Goal: Transaction & Acquisition: Purchase product/service

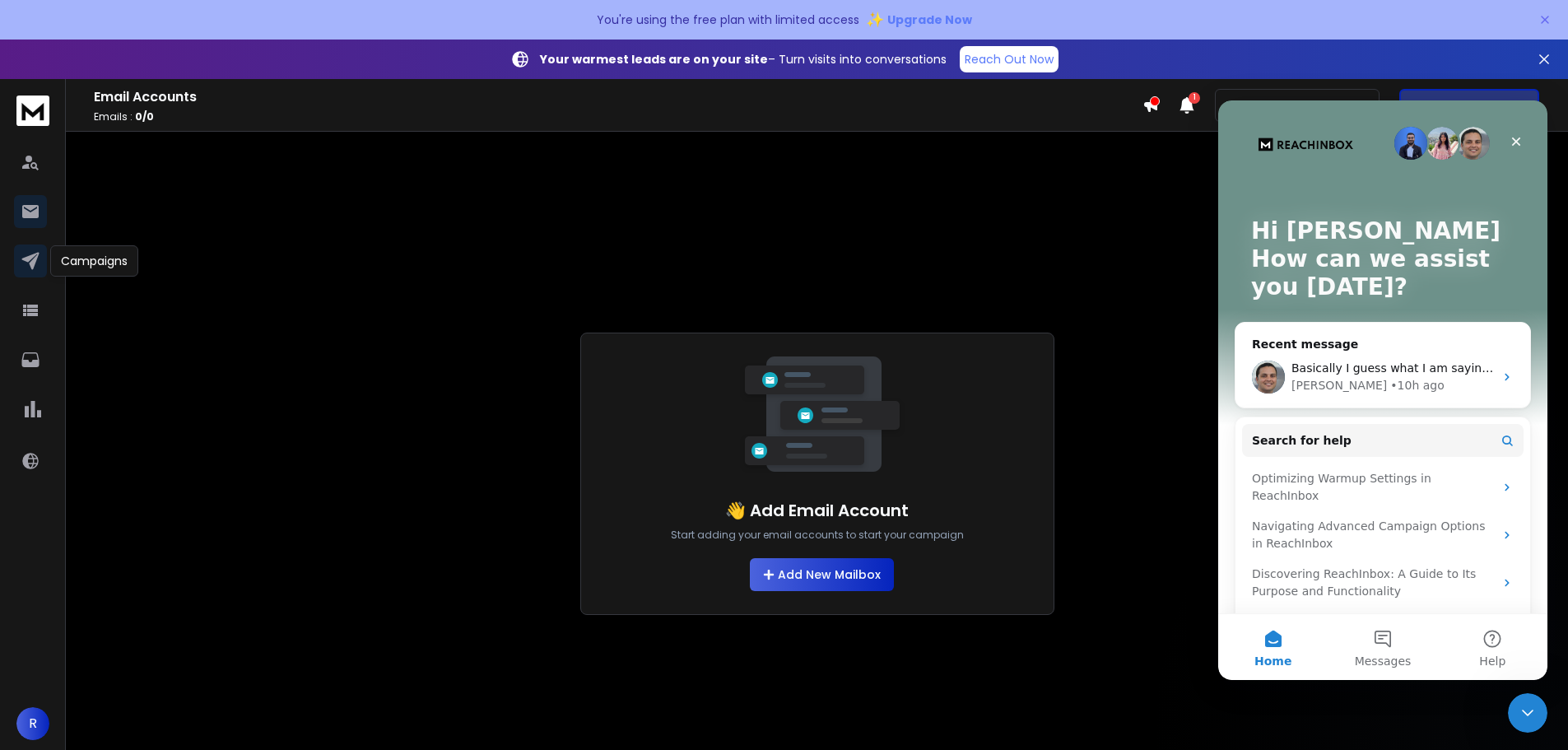
click at [38, 264] on icon at bounding box center [30, 261] width 20 height 20
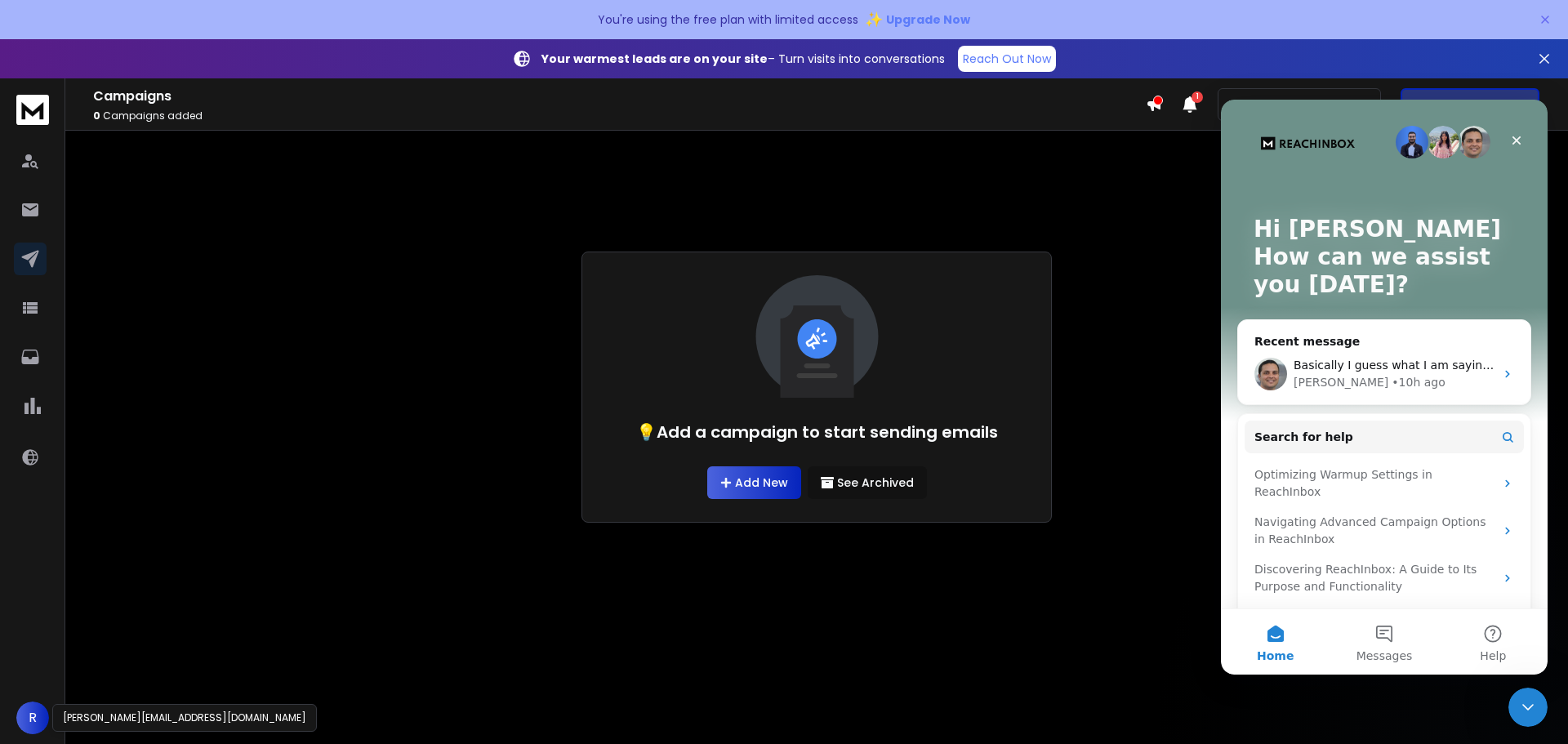
click at [23, 724] on span "R" at bounding box center [32, 717] width 33 height 33
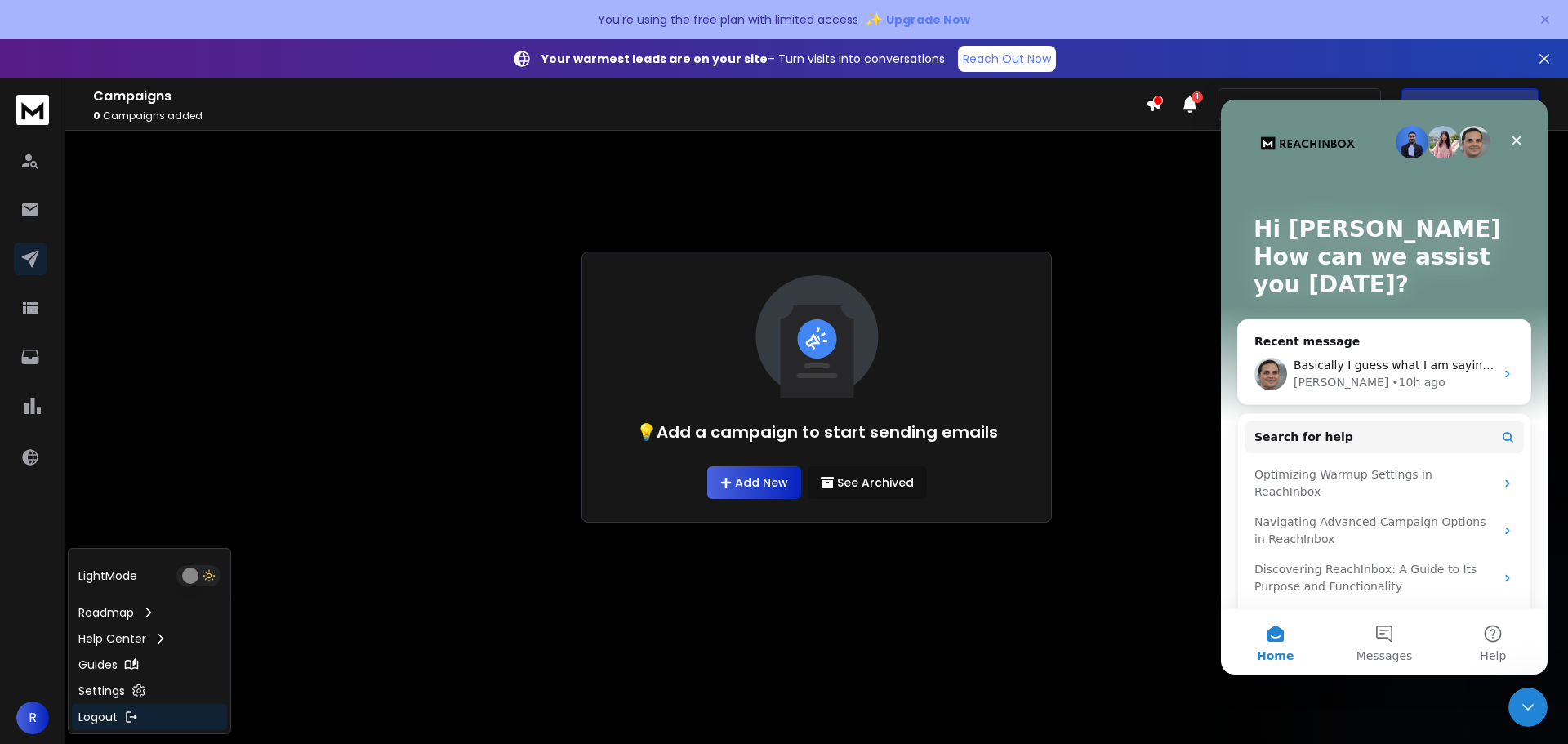
click at [119, 717] on div "Logout" at bounding box center [149, 717] width 155 height 26
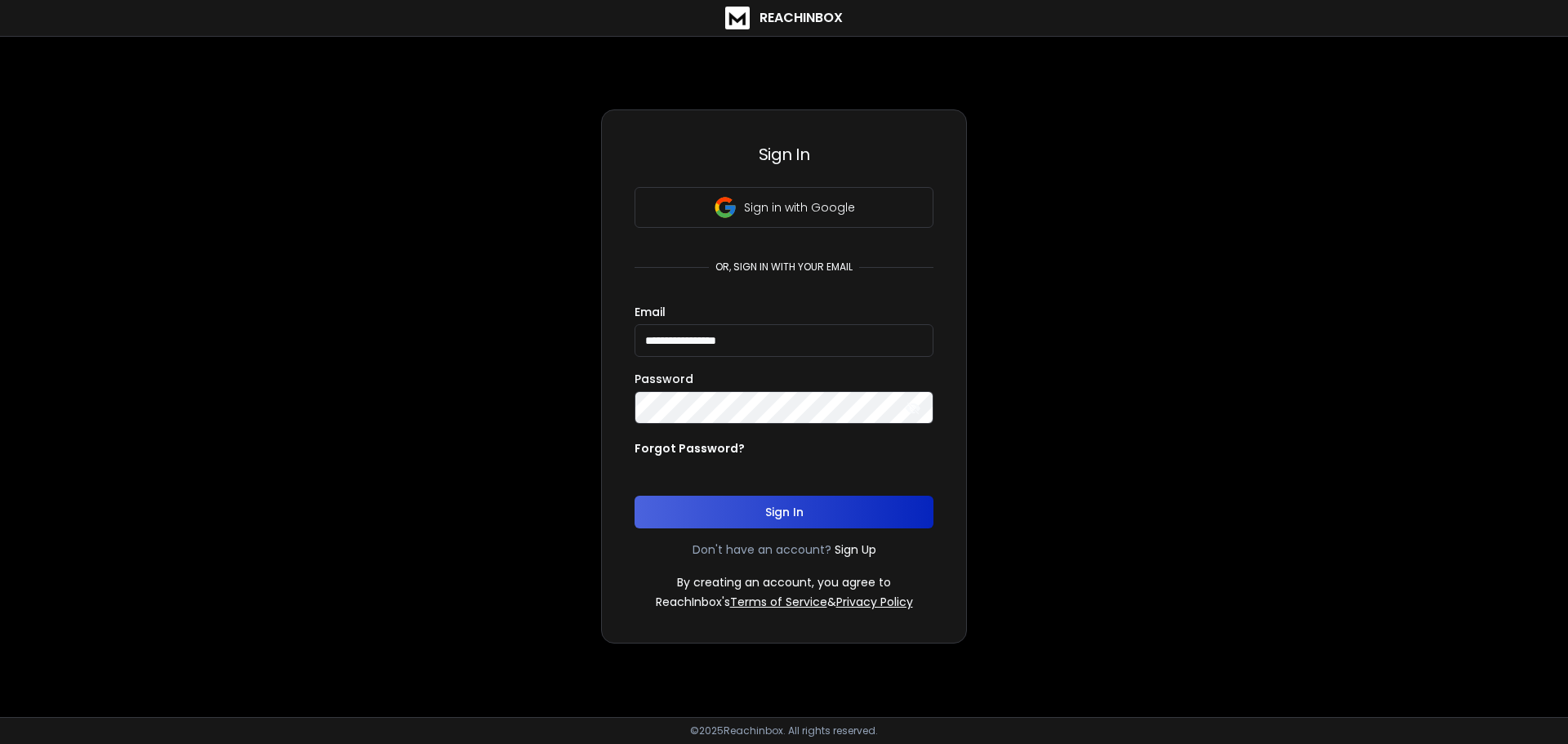
click at [675, 345] on input "**********" at bounding box center [783, 340] width 299 height 33
type input "**********"
click at [808, 512] on button "Sign In" at bounding box center [783, 511] width 299 height 33
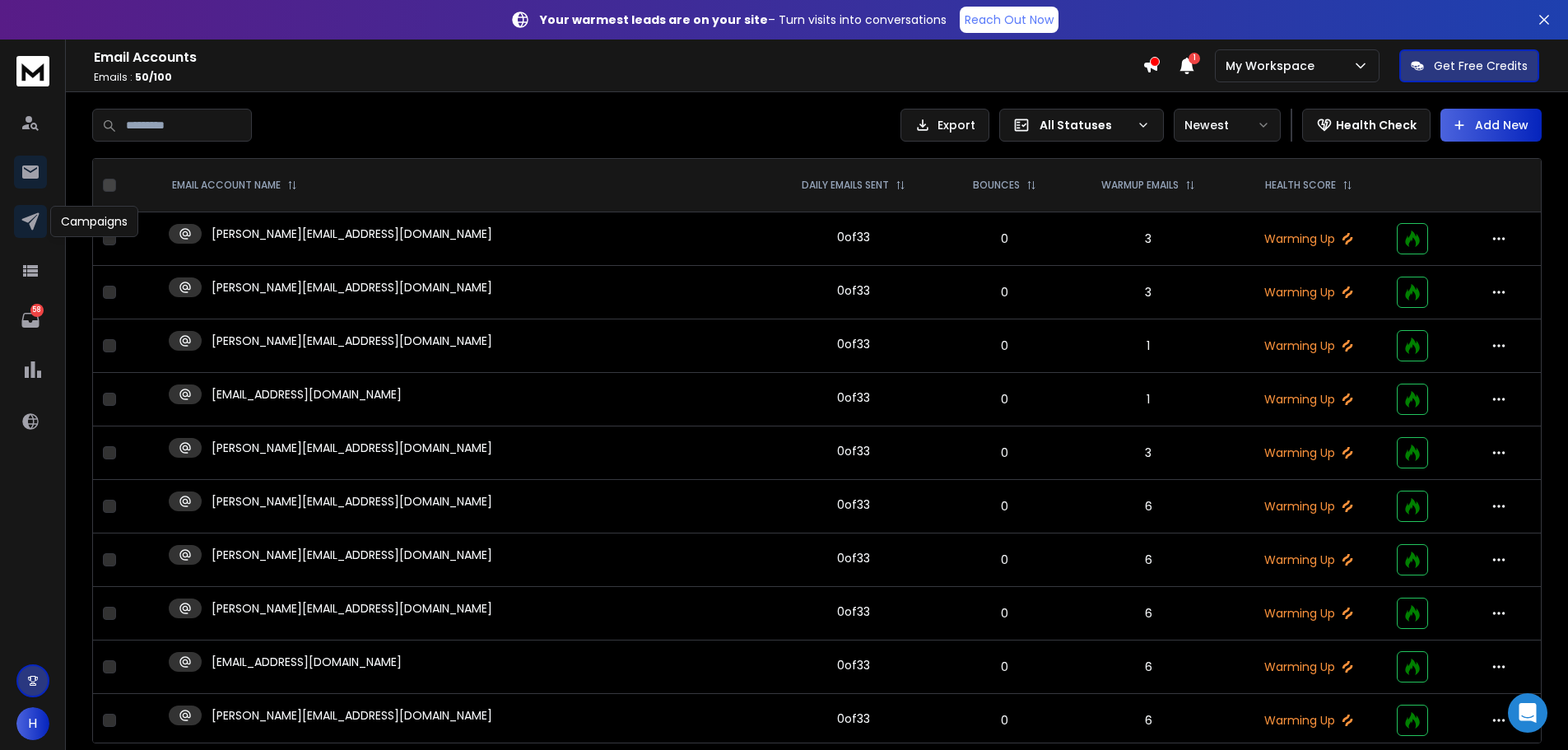
click at [38, 226] on icon at bounding box center [30, 221] width 20 height 20
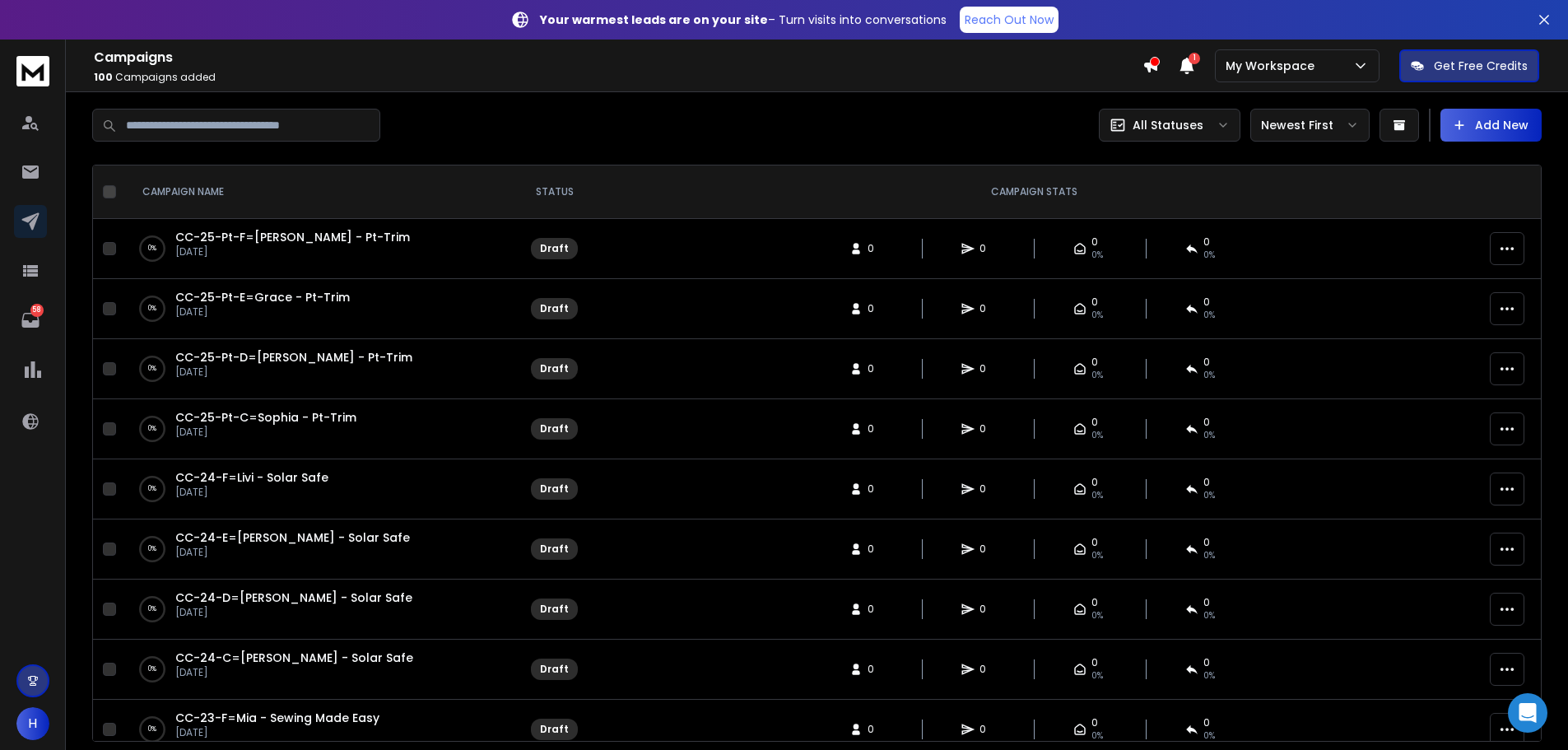
click at [247, 250] on p "[DATE]" at bounding box center [292, 252] width 235 height 13
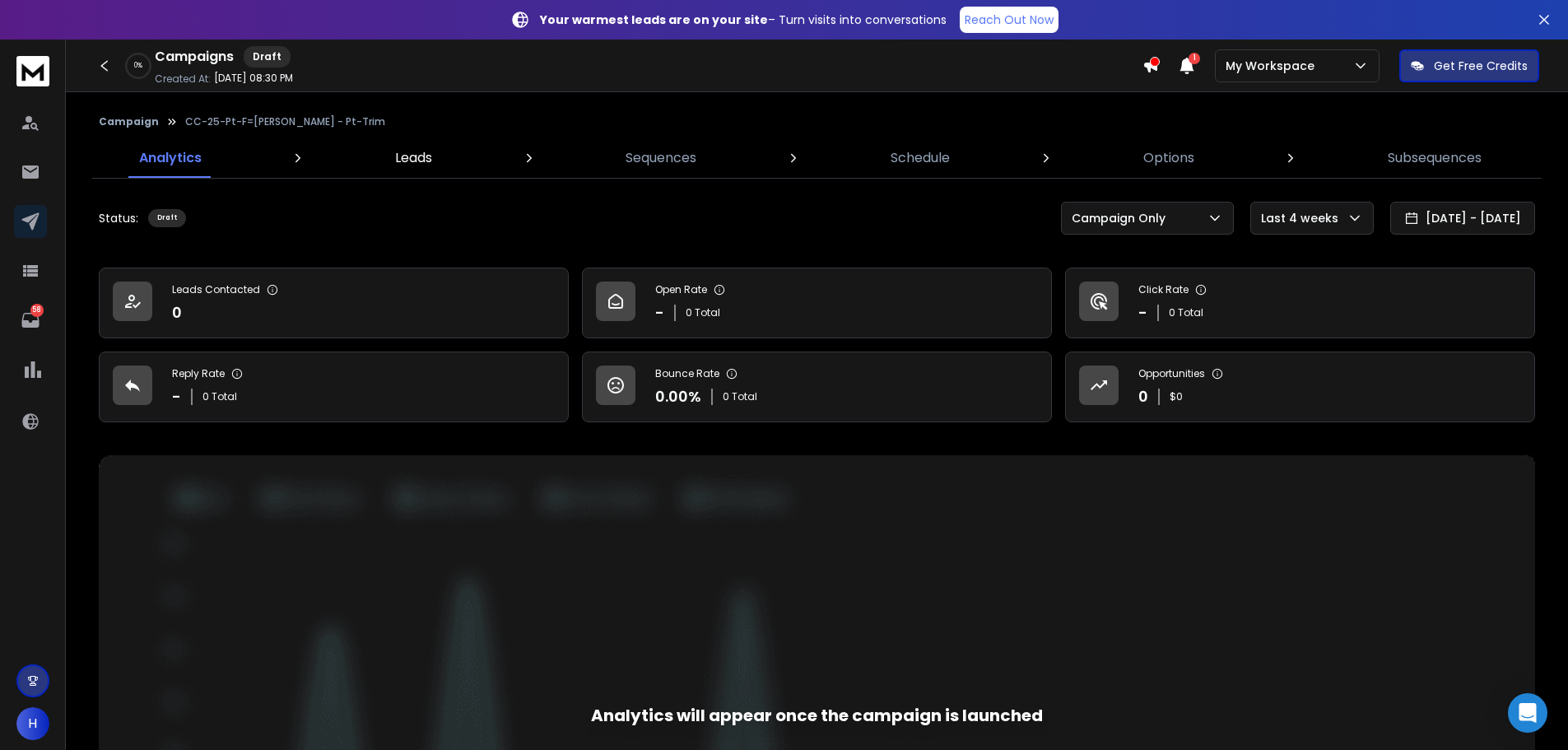
click at [420, 162] on p "Leads" at bounding box center [413, 158] width 37 height 20
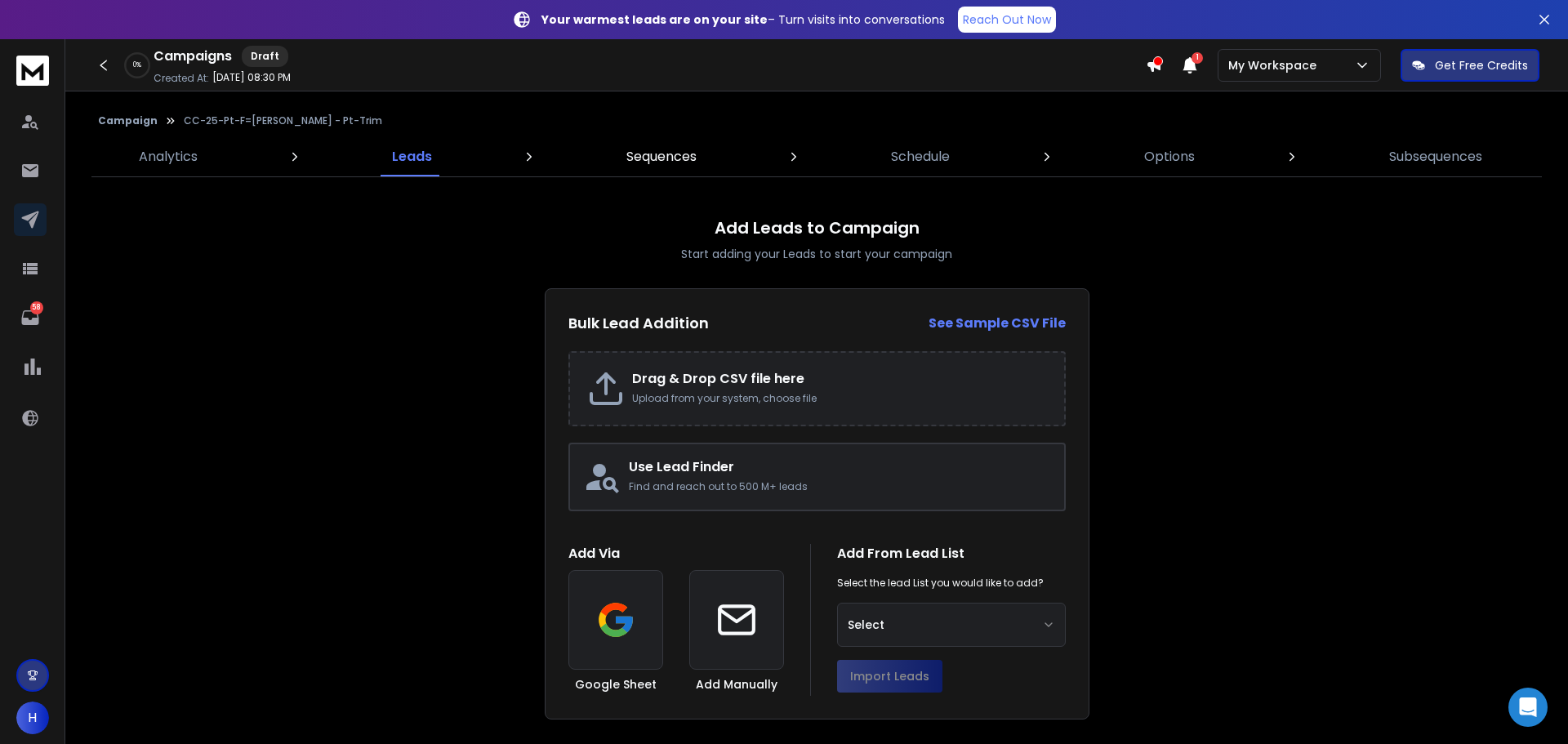
click at [663, 154] on p "Sequences" at bounding box center [661, 157] width 70 height 19
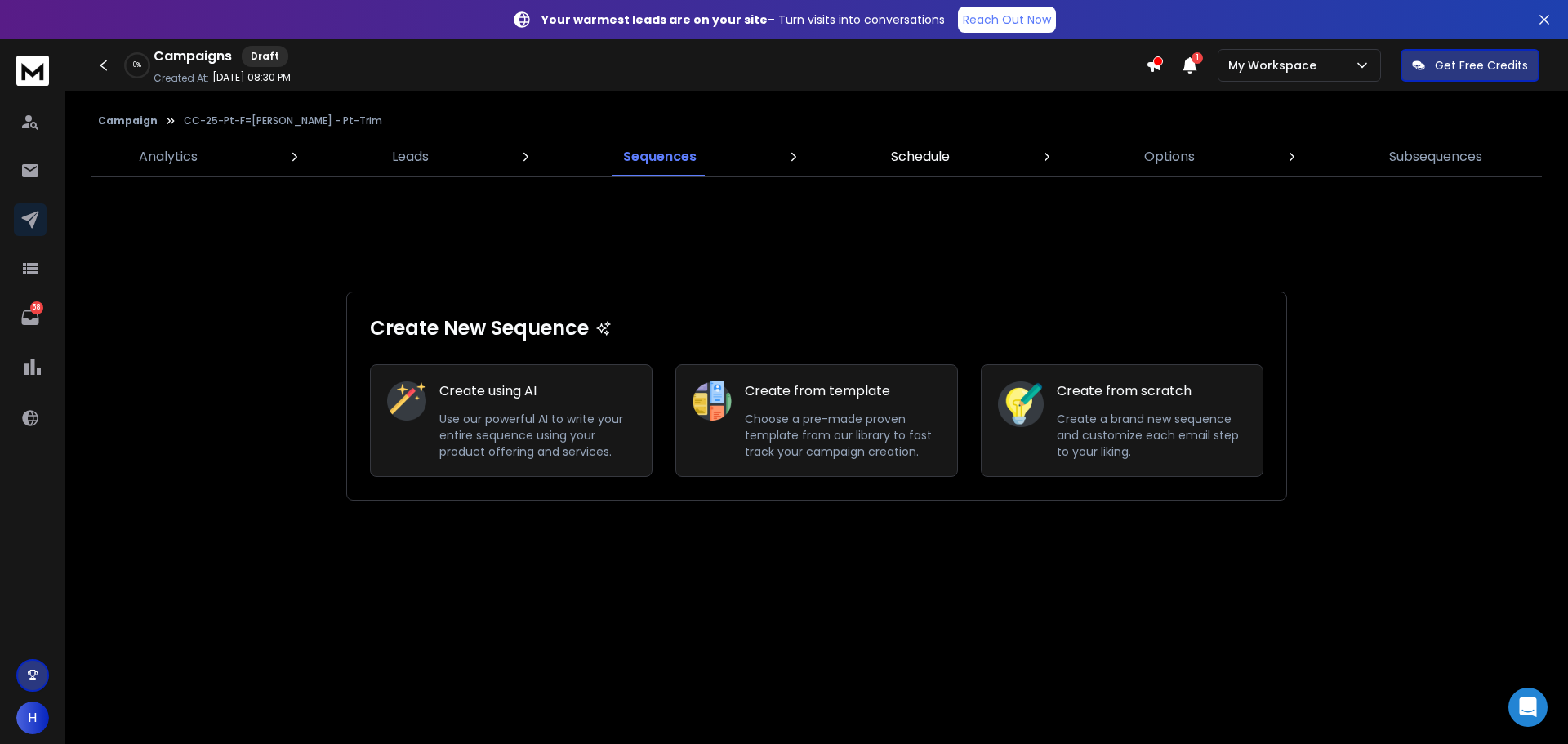
click at [903, 154] on p "Schedule" at bounding box center [920, 157] width 58 height 19
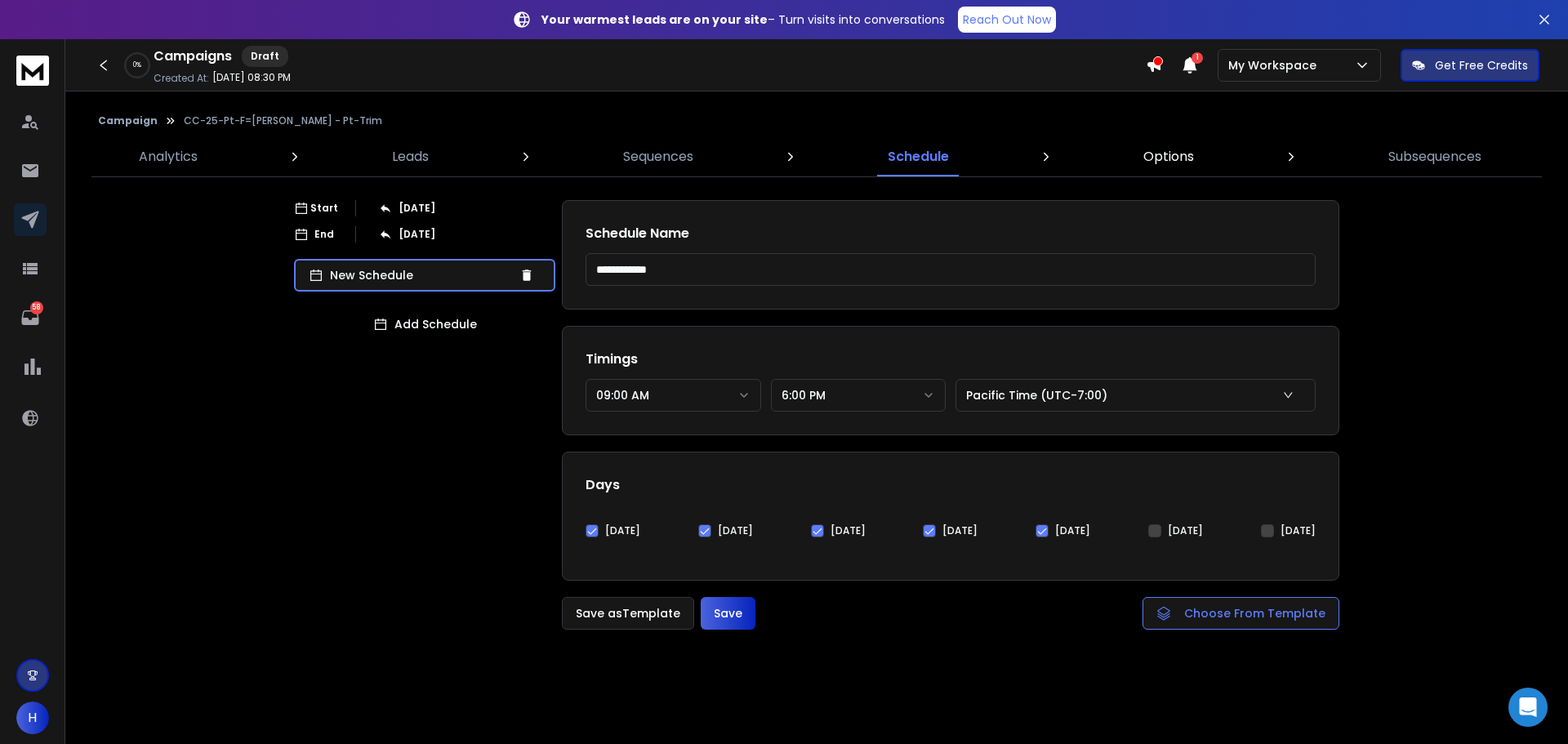
click at [1173, 159] on p "Options" at bounding box center [1168, 157] width 50 height 19
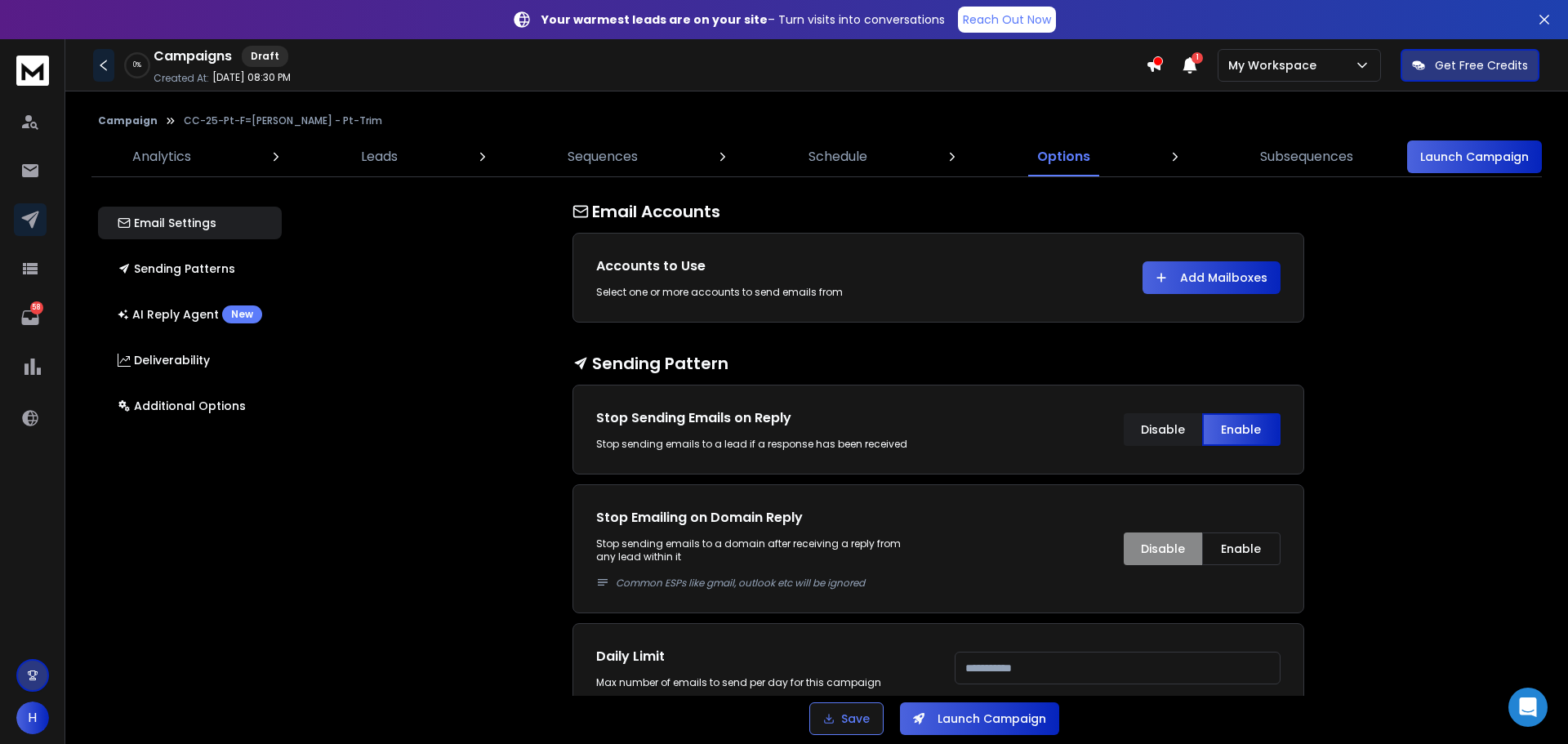
click at [100, 61] on icon at bounding box center [104, 65] width 15 height 15
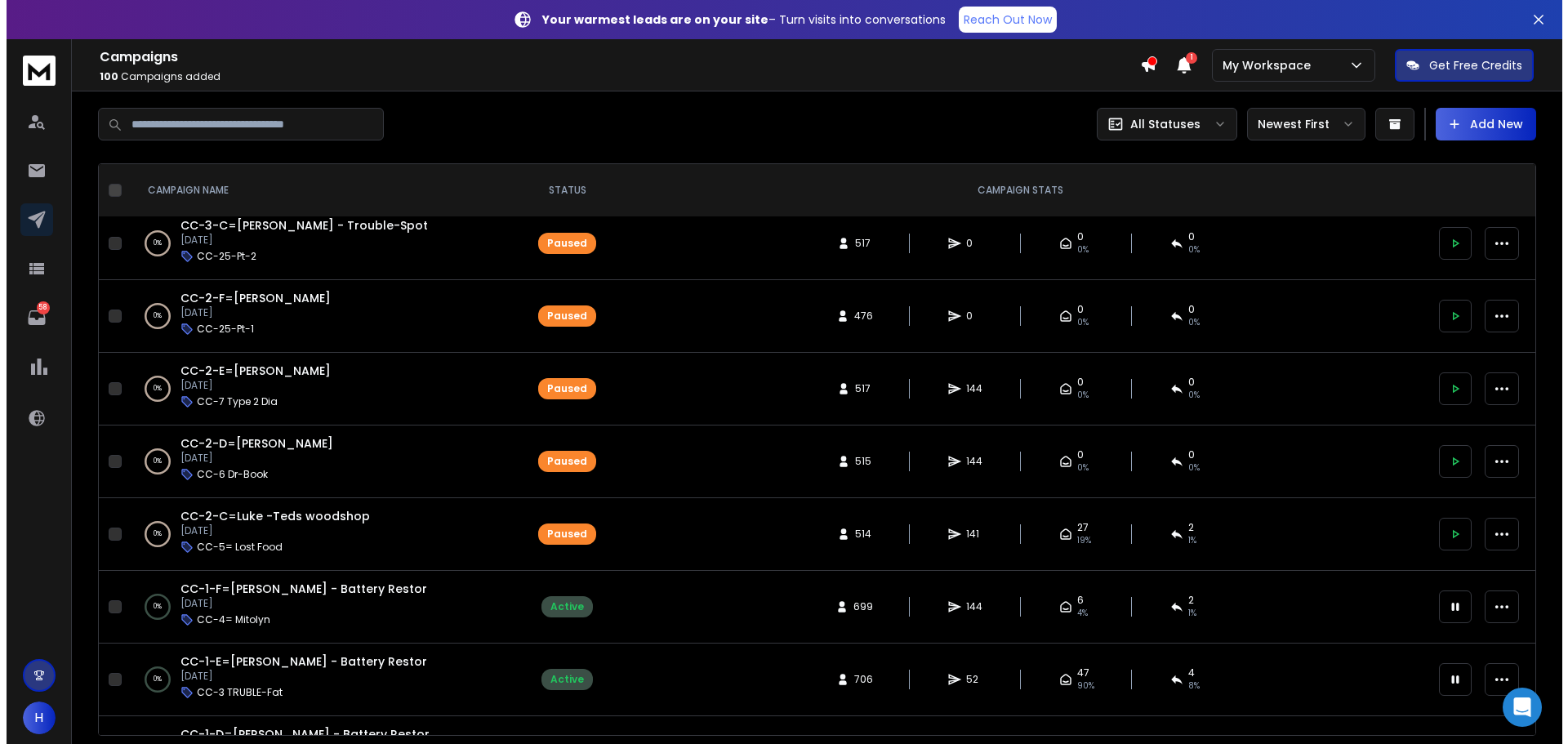
scroll to position [5598, 0]
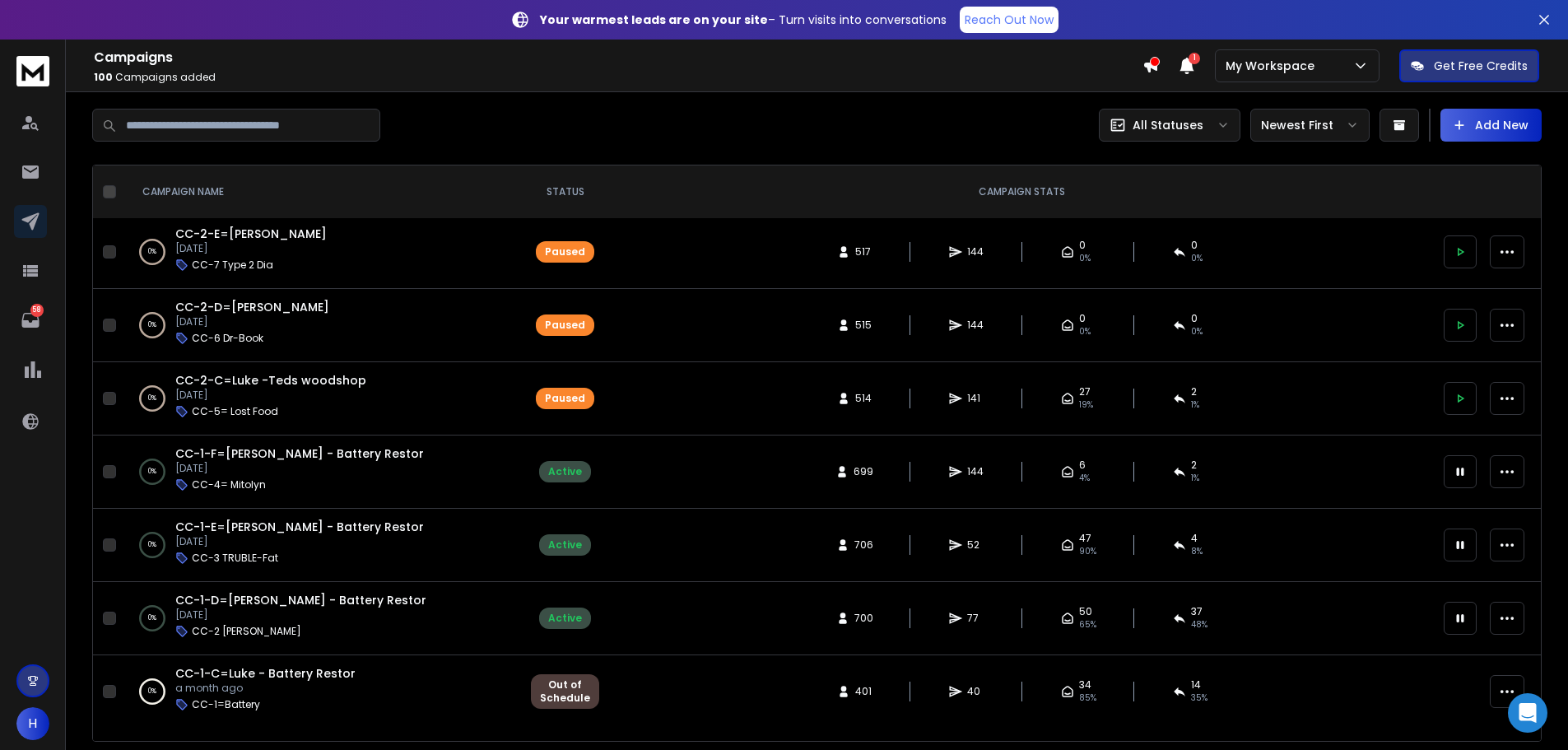
click at [267, 682] on p "a month ago" at bounding box center [265, 688] width 180 height 13
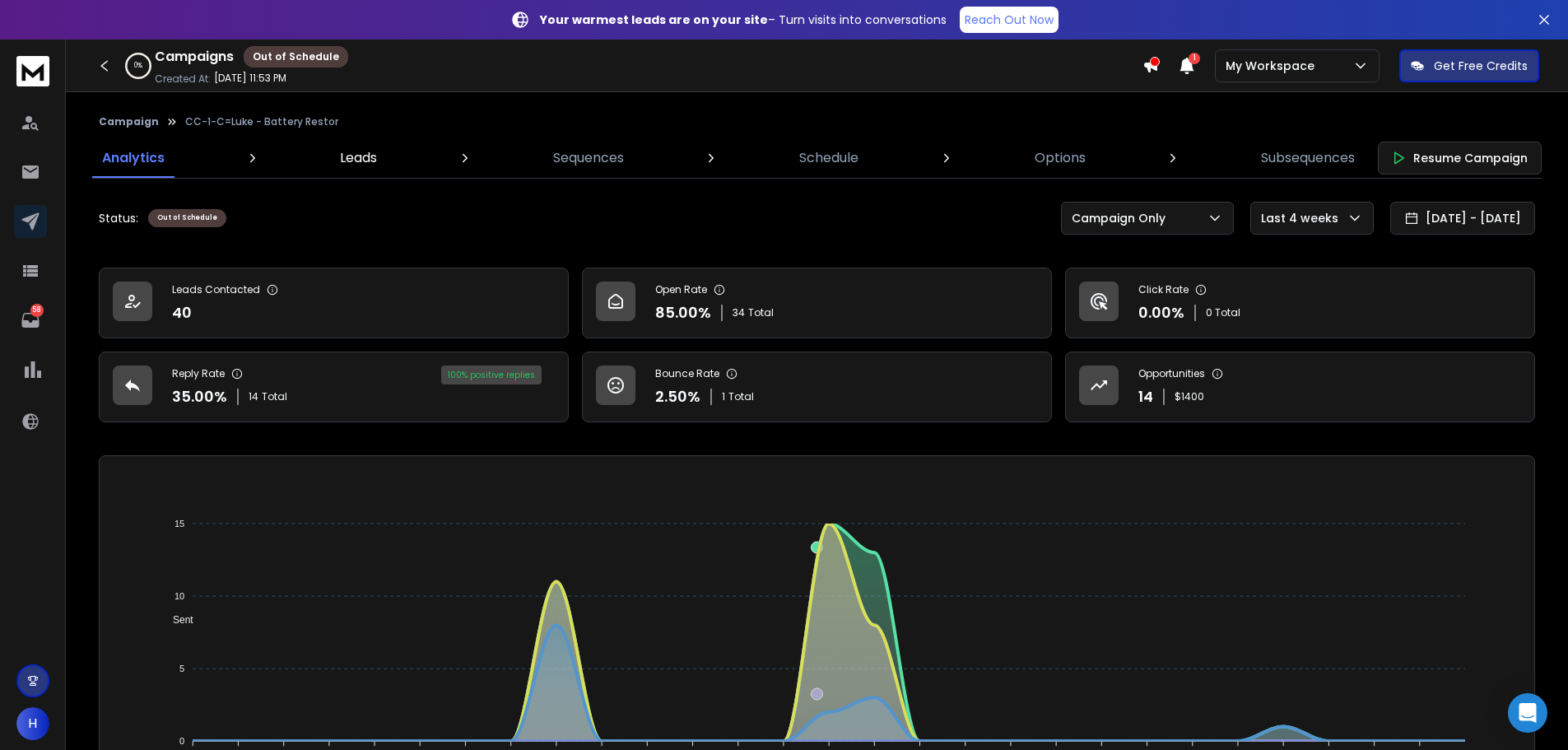
click at [360, 160] on p "Leads" at bounding box center [358, 158] width 37 height 20
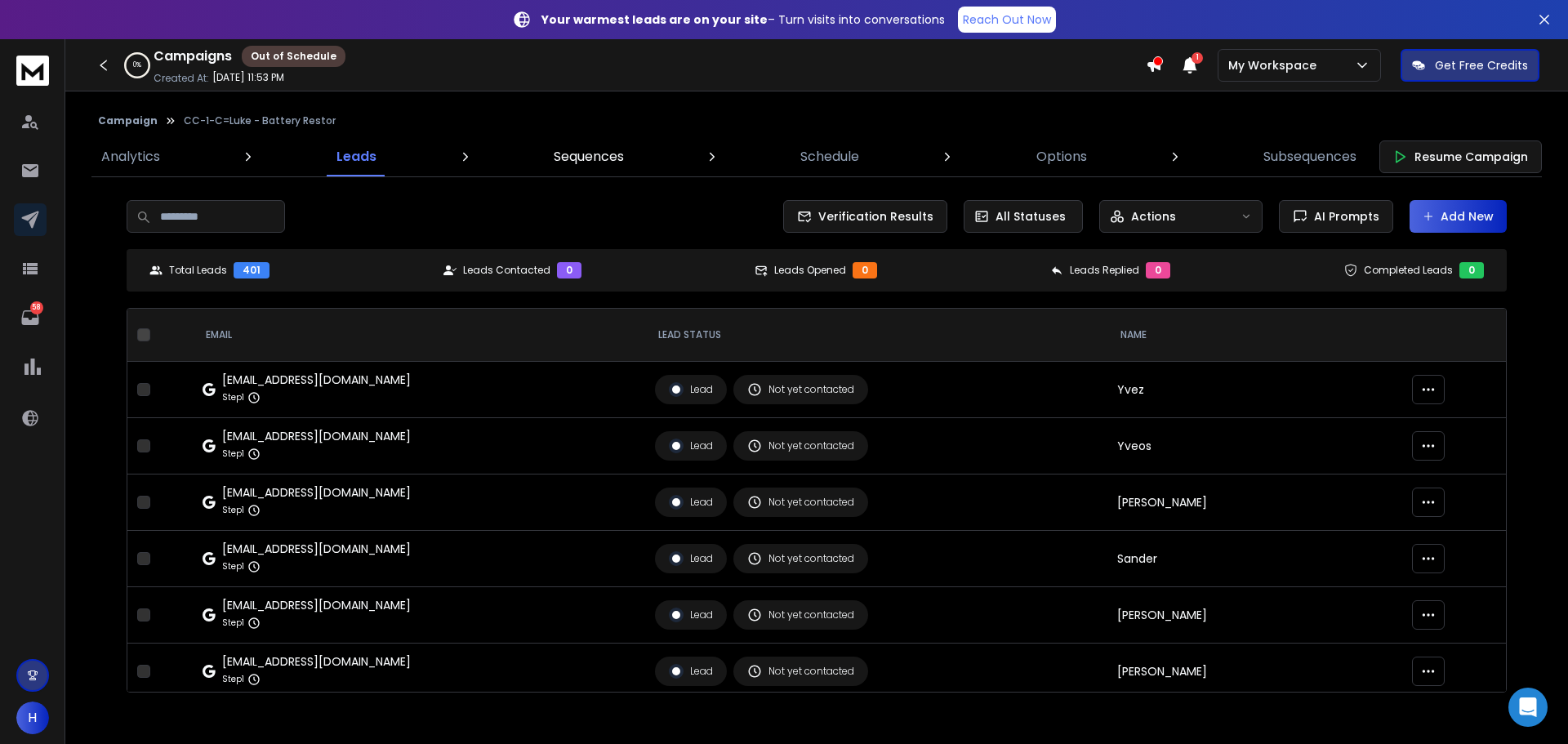
click at [586, 158] on p "Sequences" at bounding box center [588, 157] width 70 height 19
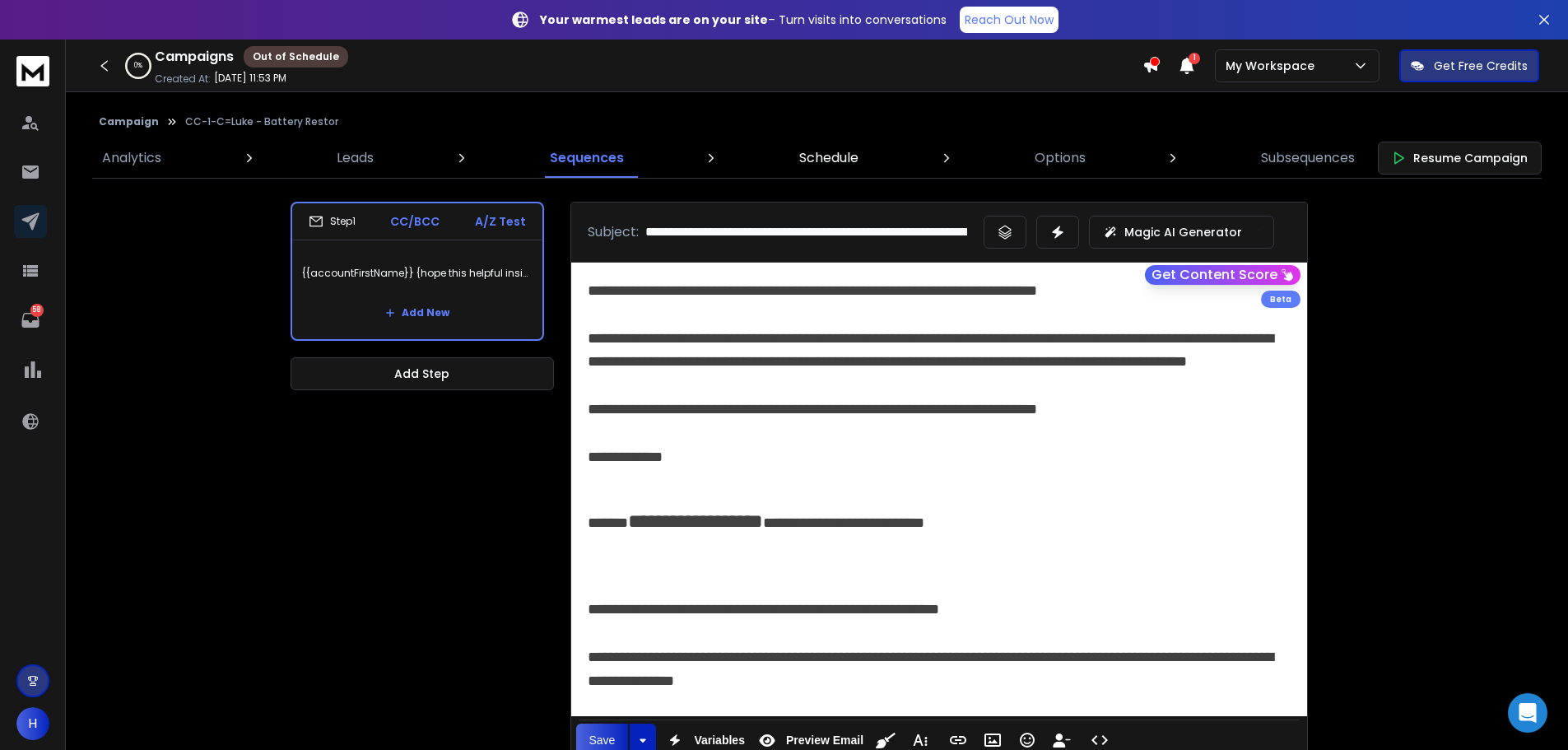
click at [838, 151] on p "Schedule" at bounding box center [829, 158] width 59 height 20
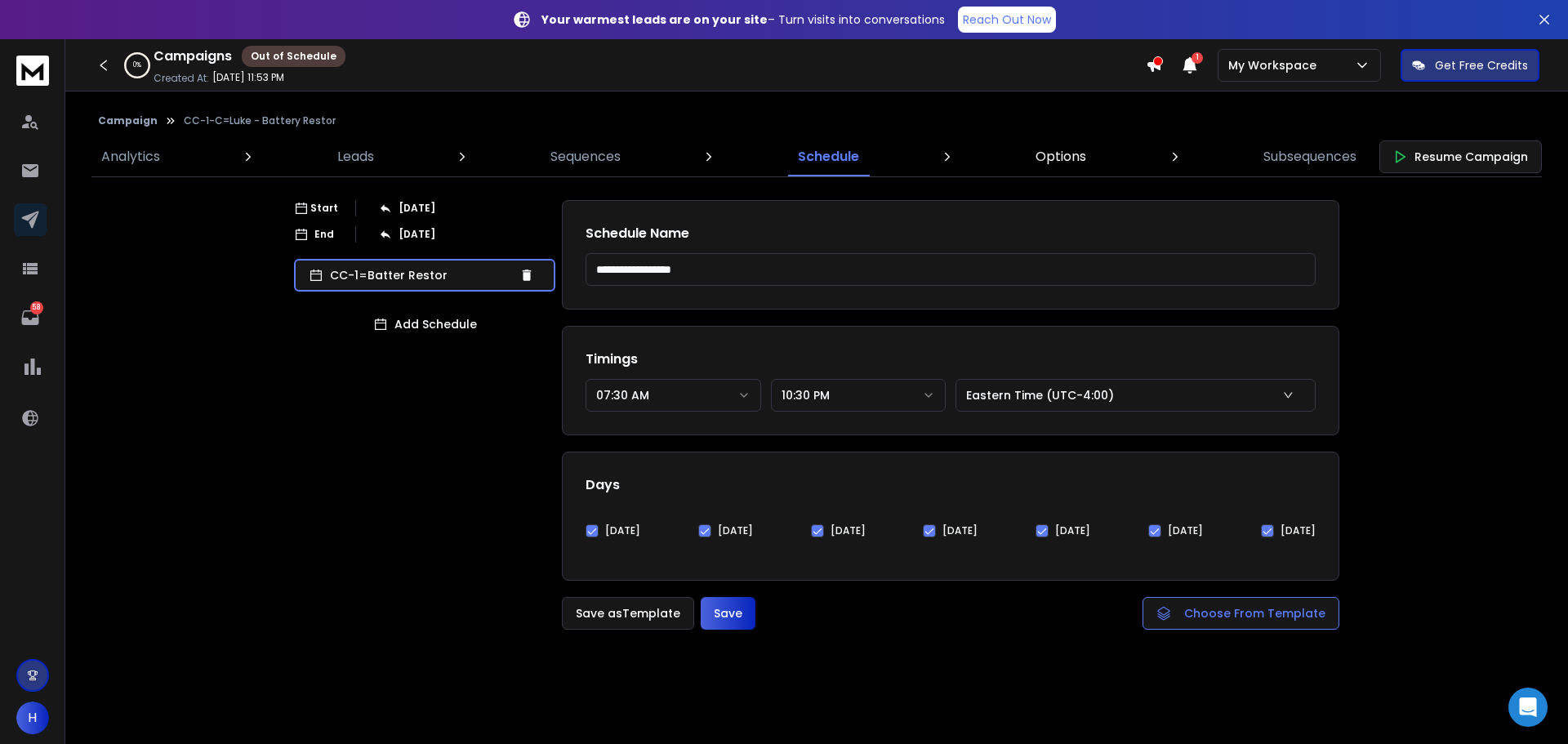
click at [1077, 152] on p "Options" at bounding box center [1060, 157] width 50 height 19
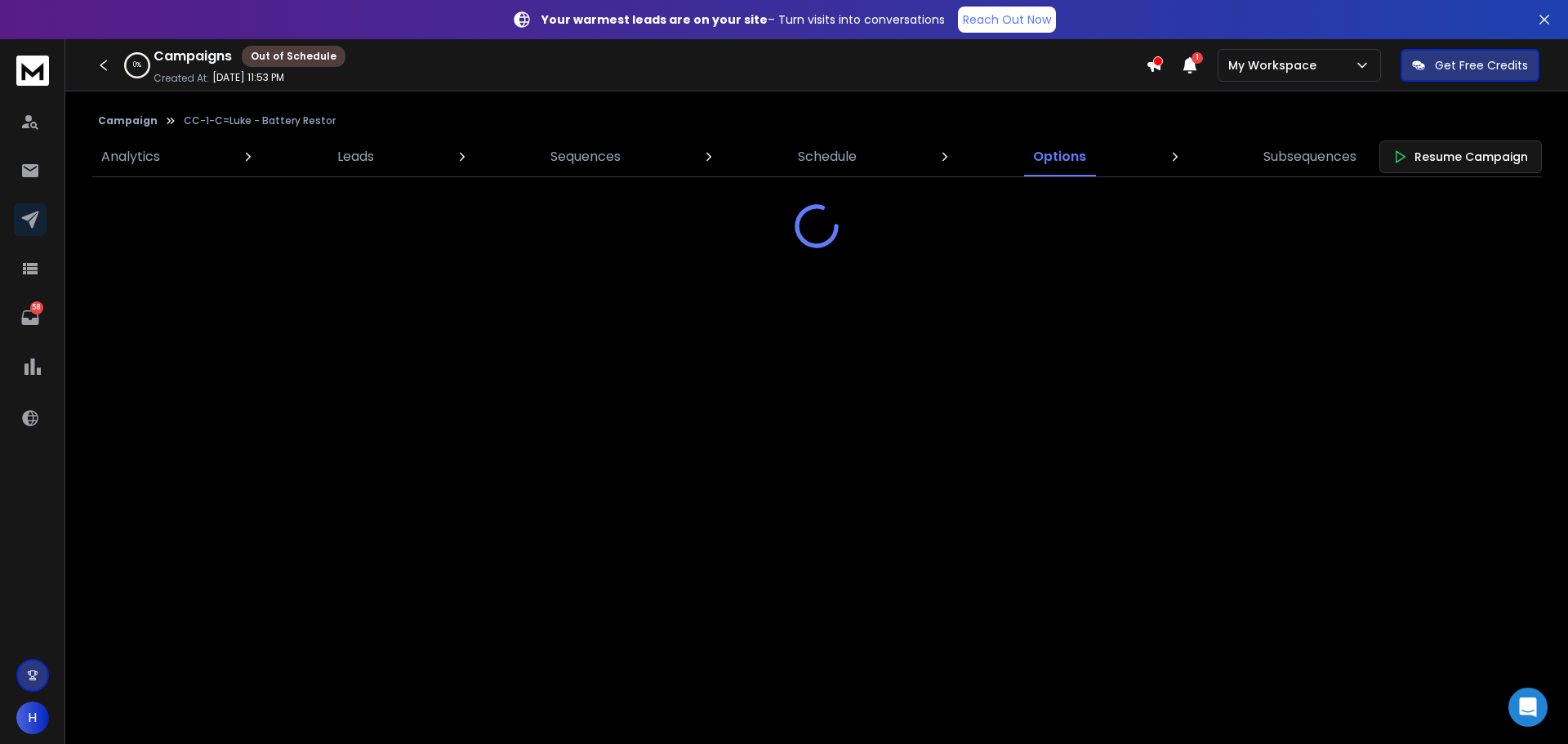
select select "*********"
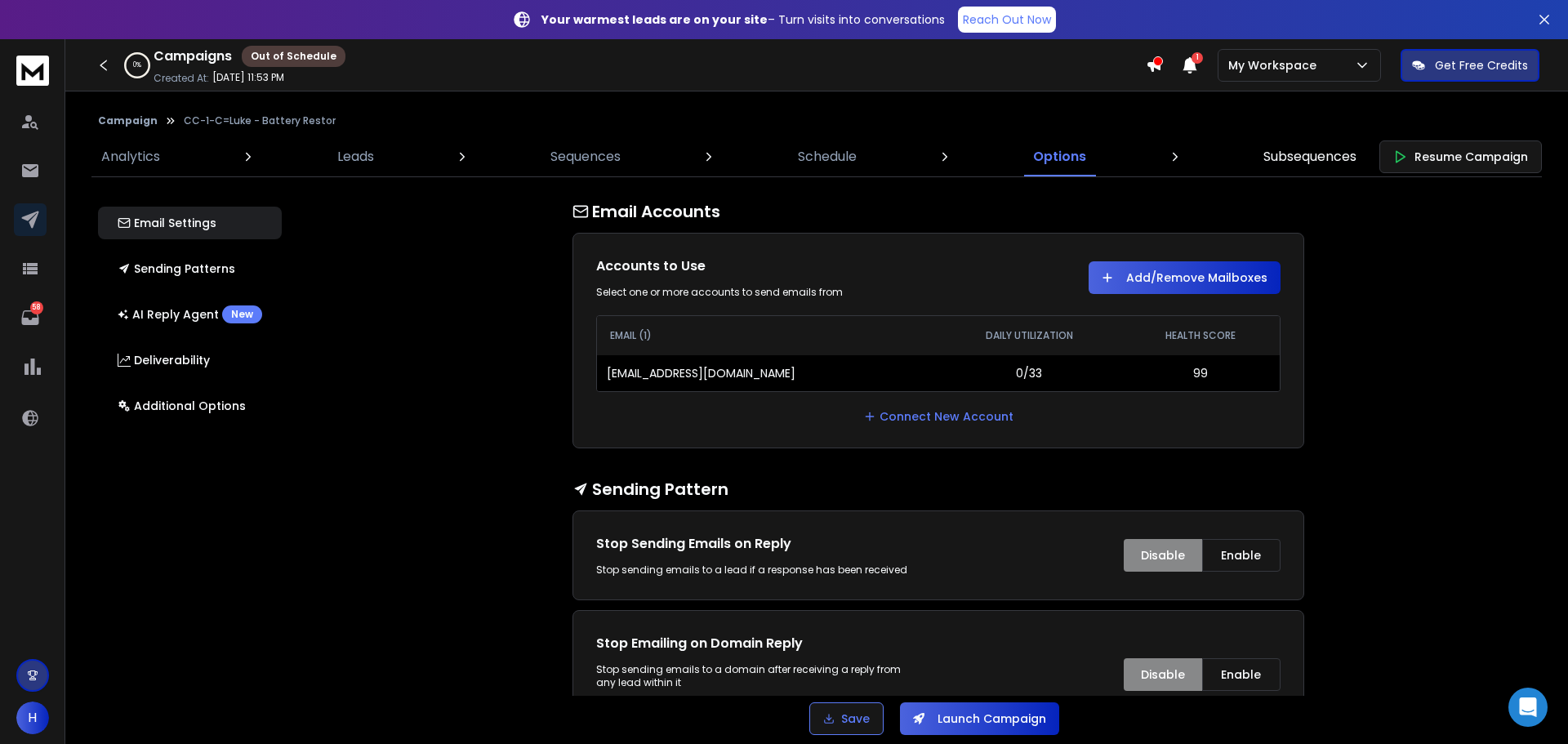
click at [1307, 153] on p "Subsequences" at bounding box center [1309, 157] width 93 height 19
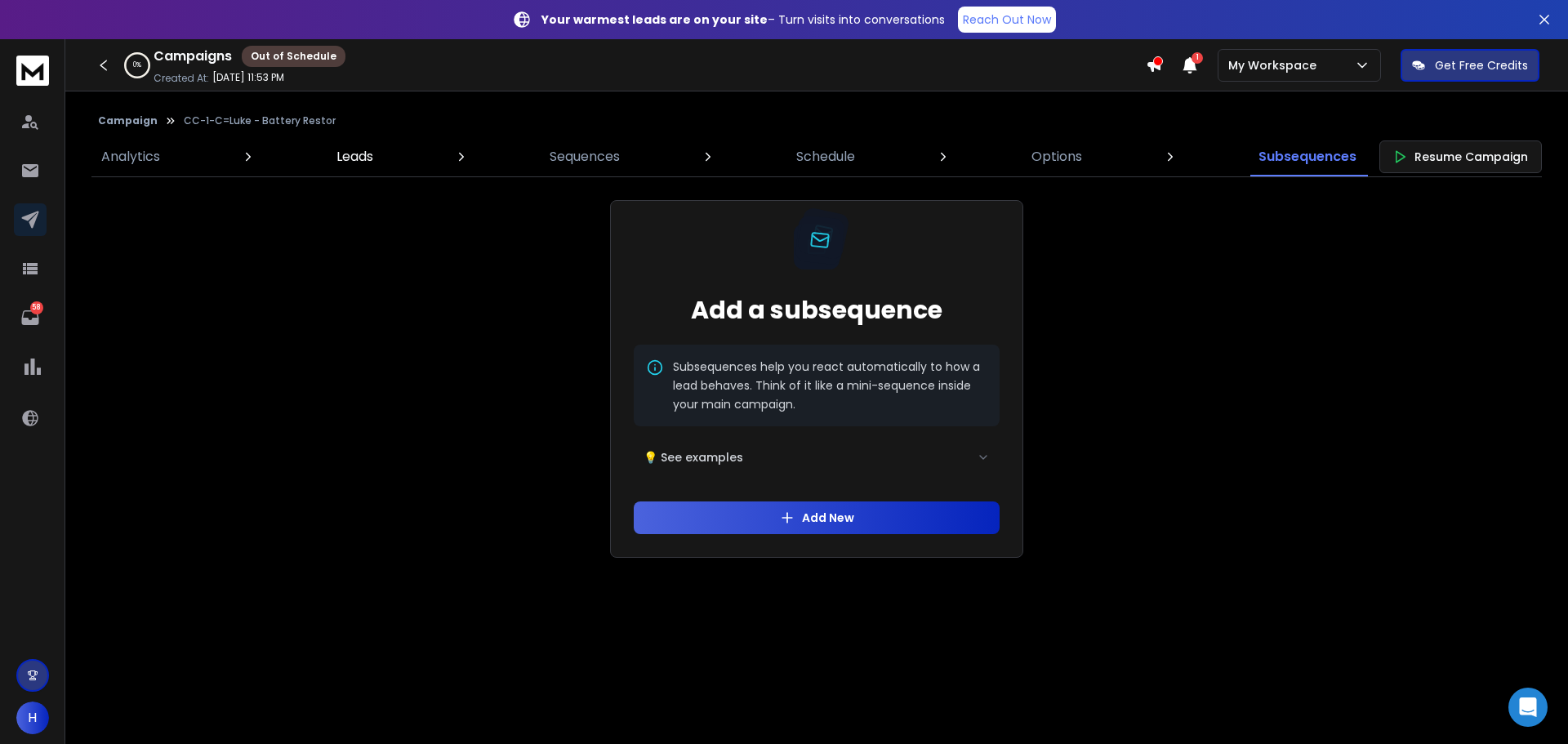
click at [368, 157] on p "Leads" at bounding box center [354, 157] width 36 height 19
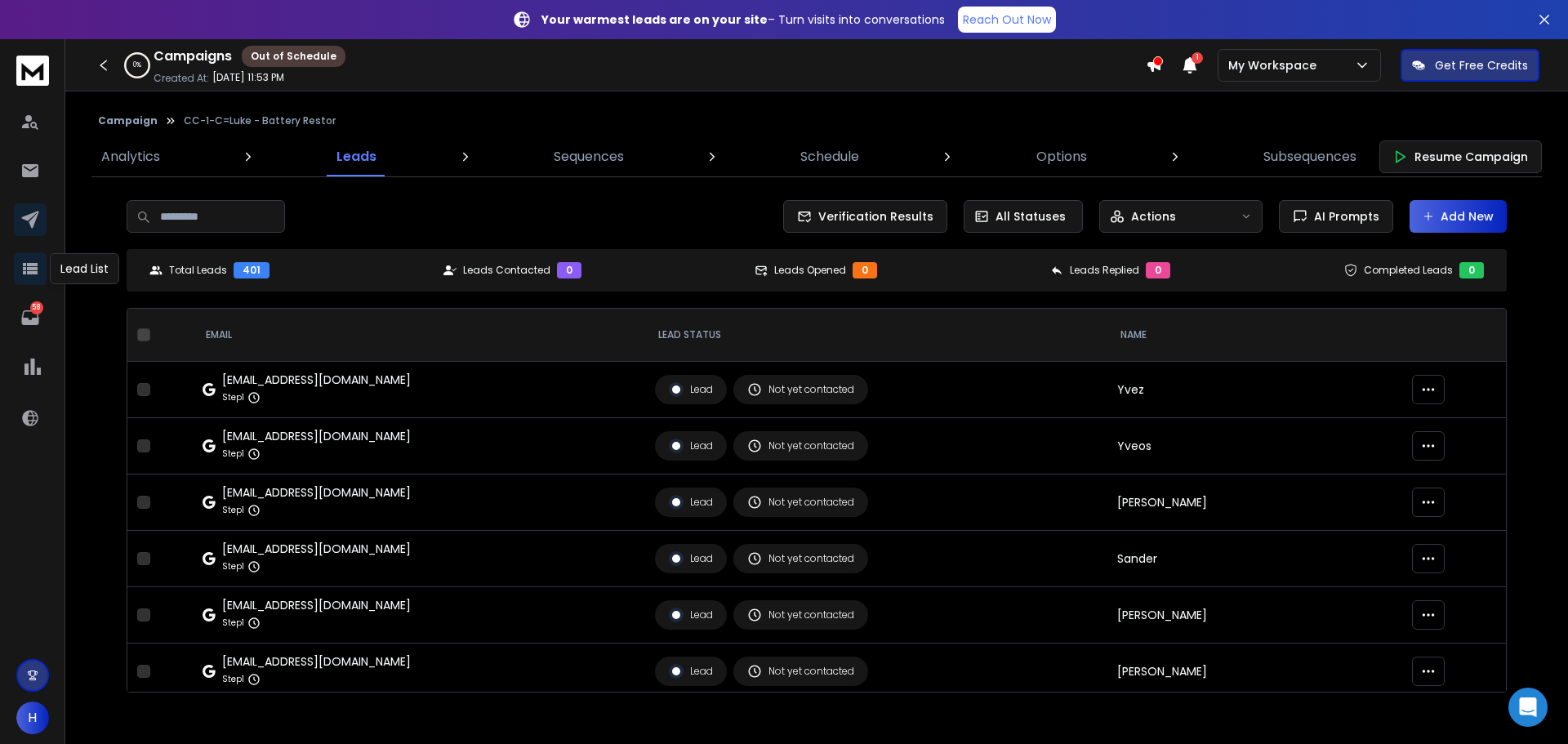
click at [31, 268] on icon at bounding box center [30, 268] width 15 height 12
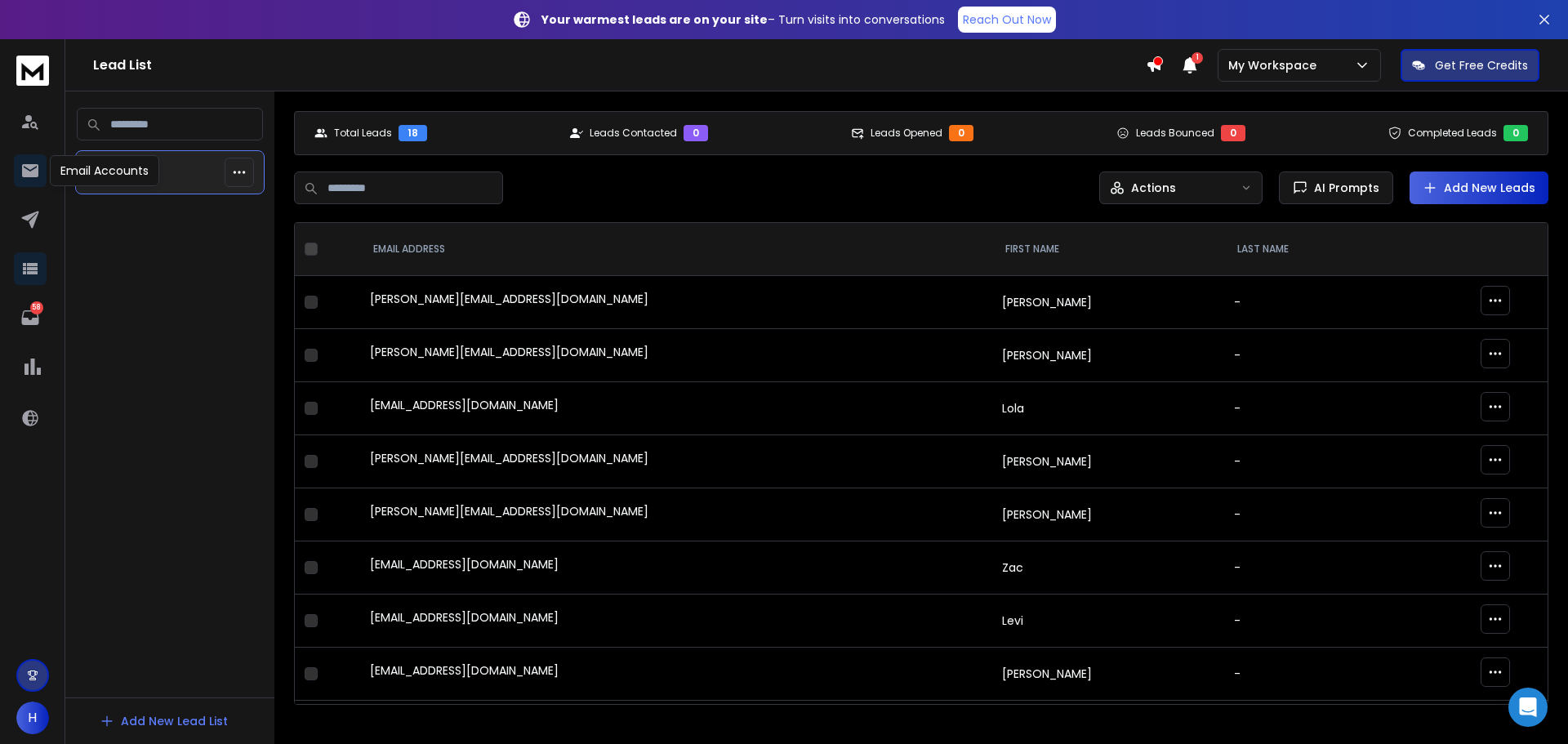
click at [35, 167] on icon at bounding box center [30, 171] width 19 height 19
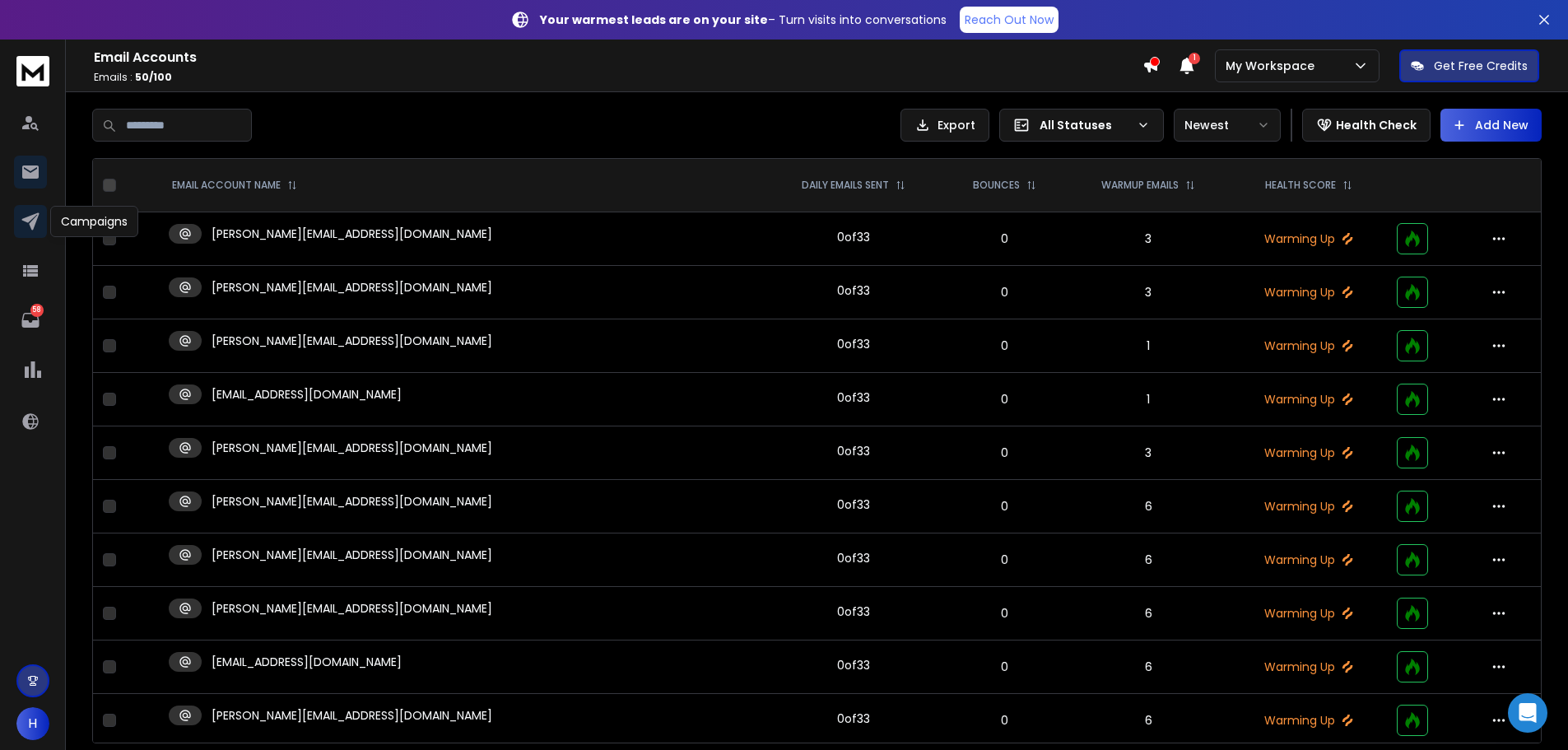
click at [27, 221] on icon at bounding box center [29, 221] width 17 height 17
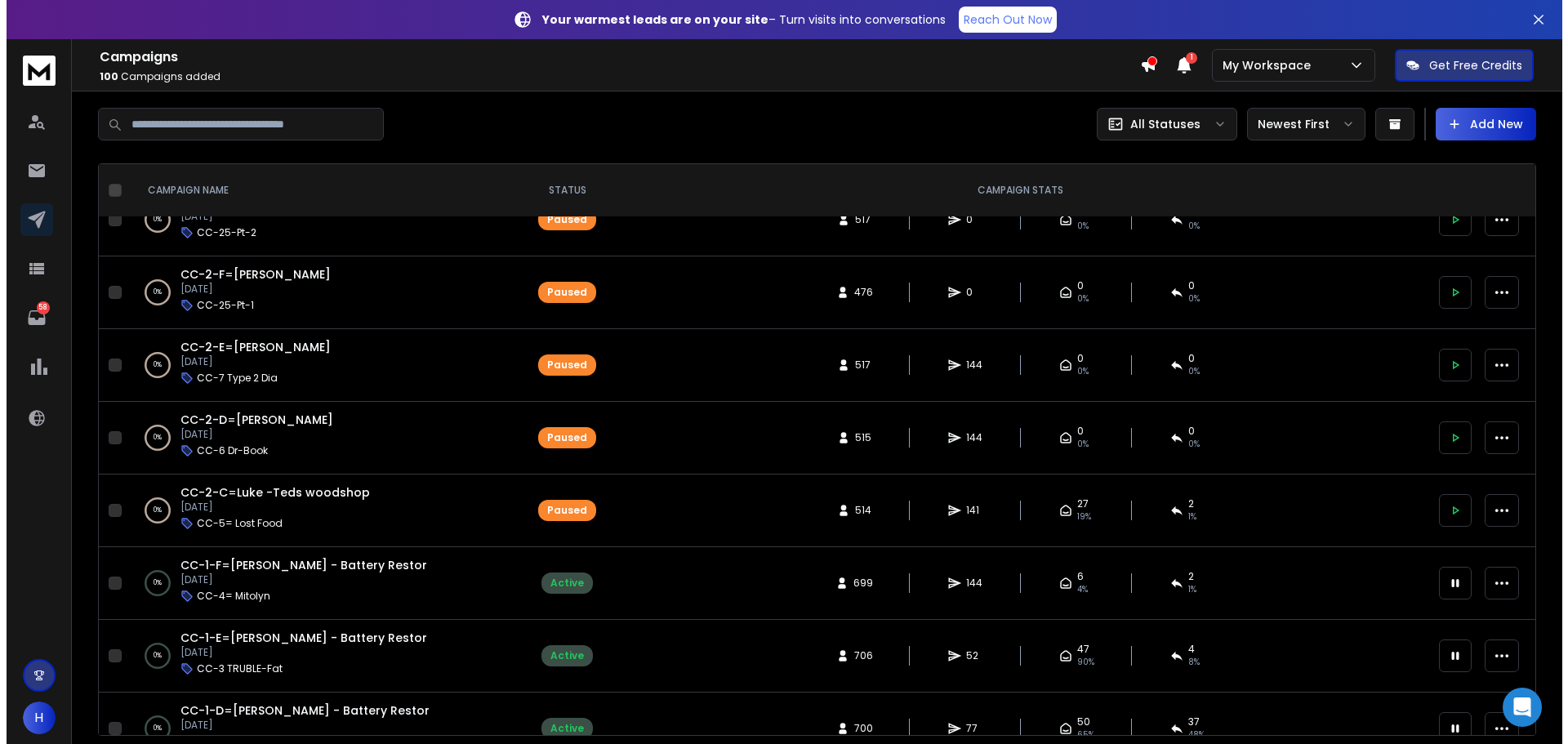
scroll to position [5598, 0]
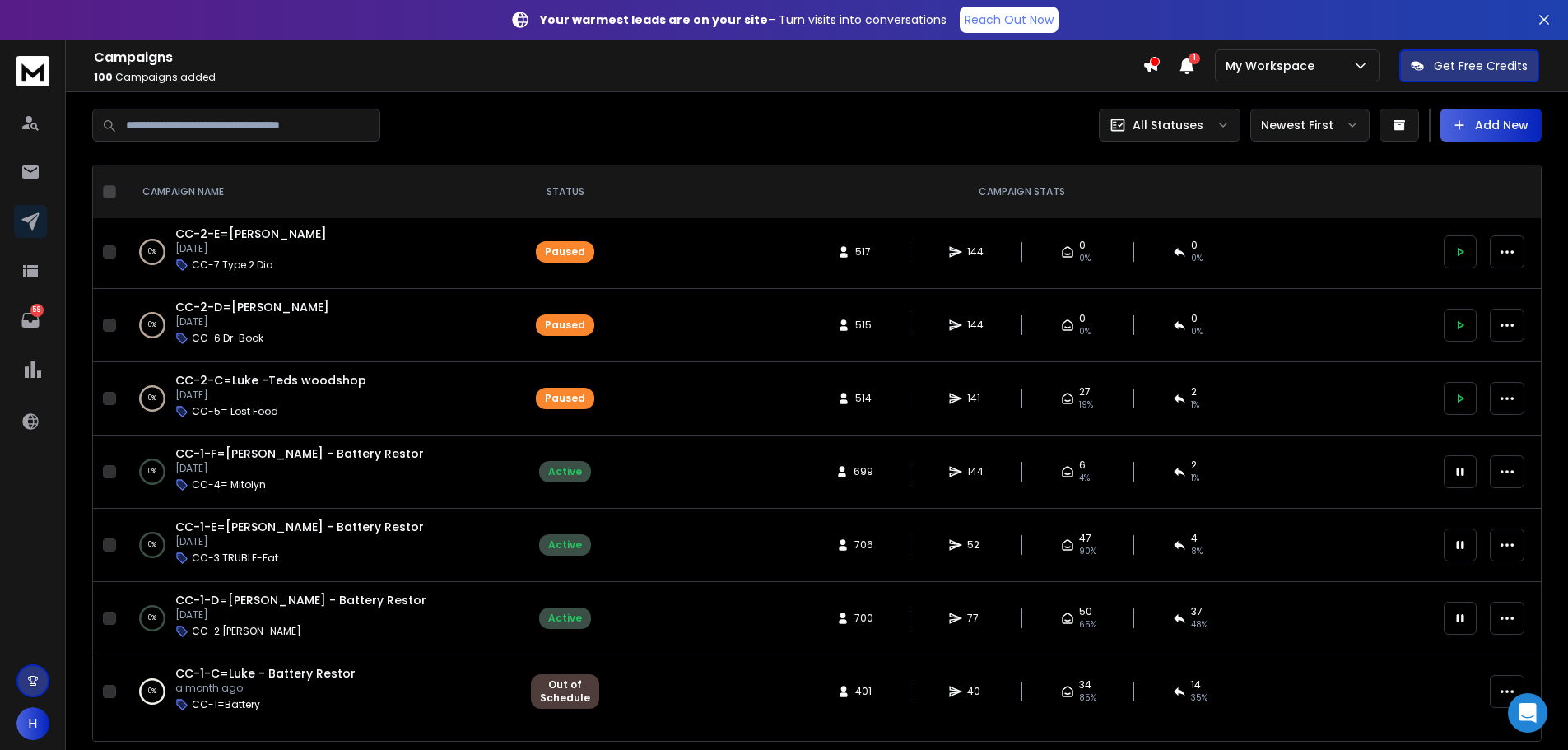
click at [213, 671] on span "CC-1-C=Luke - Battery Restor" at bounding box center [265, 673] width 180 height 16
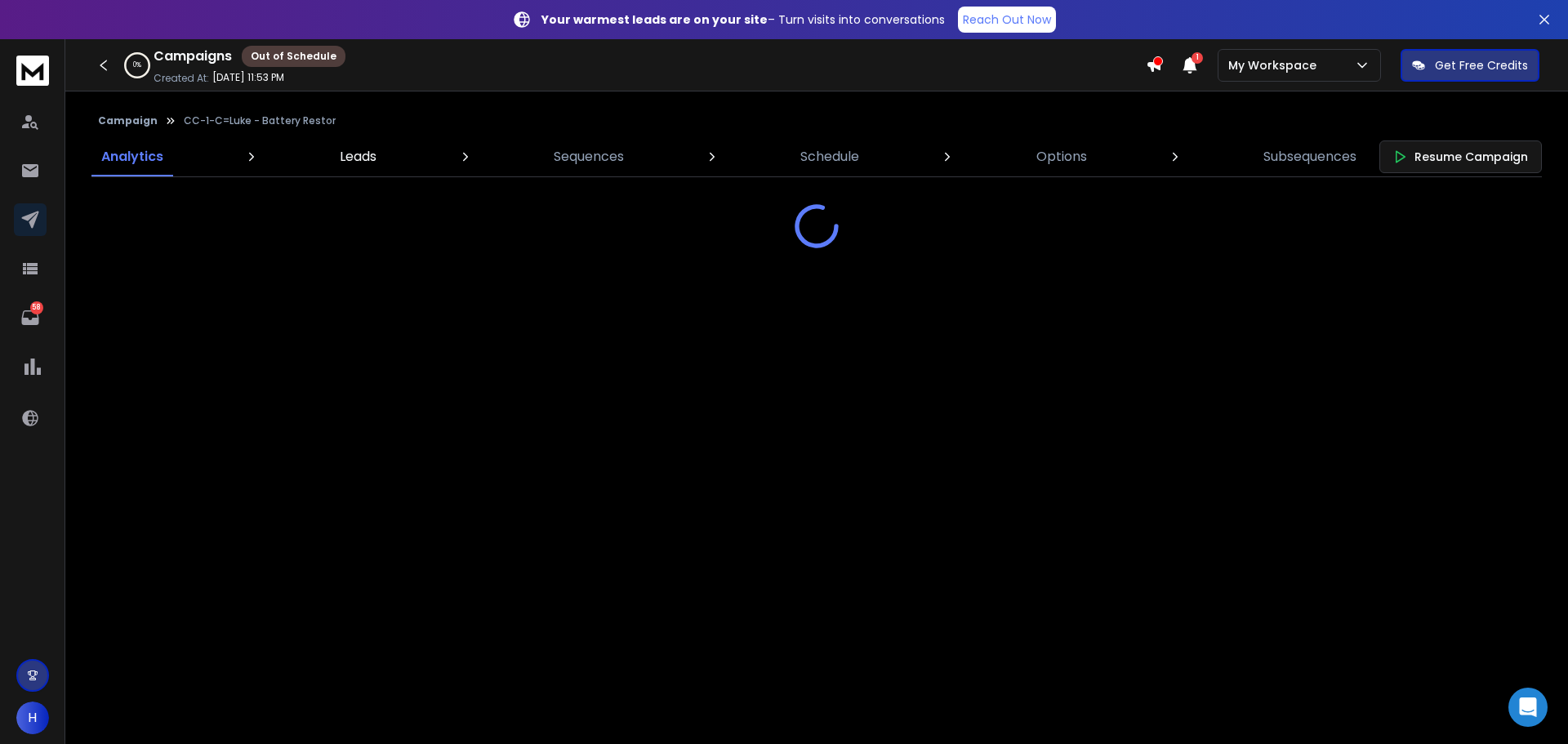
click at [361, 157] on p "Leads" at bounding box center [357, 157] width 36 height 19
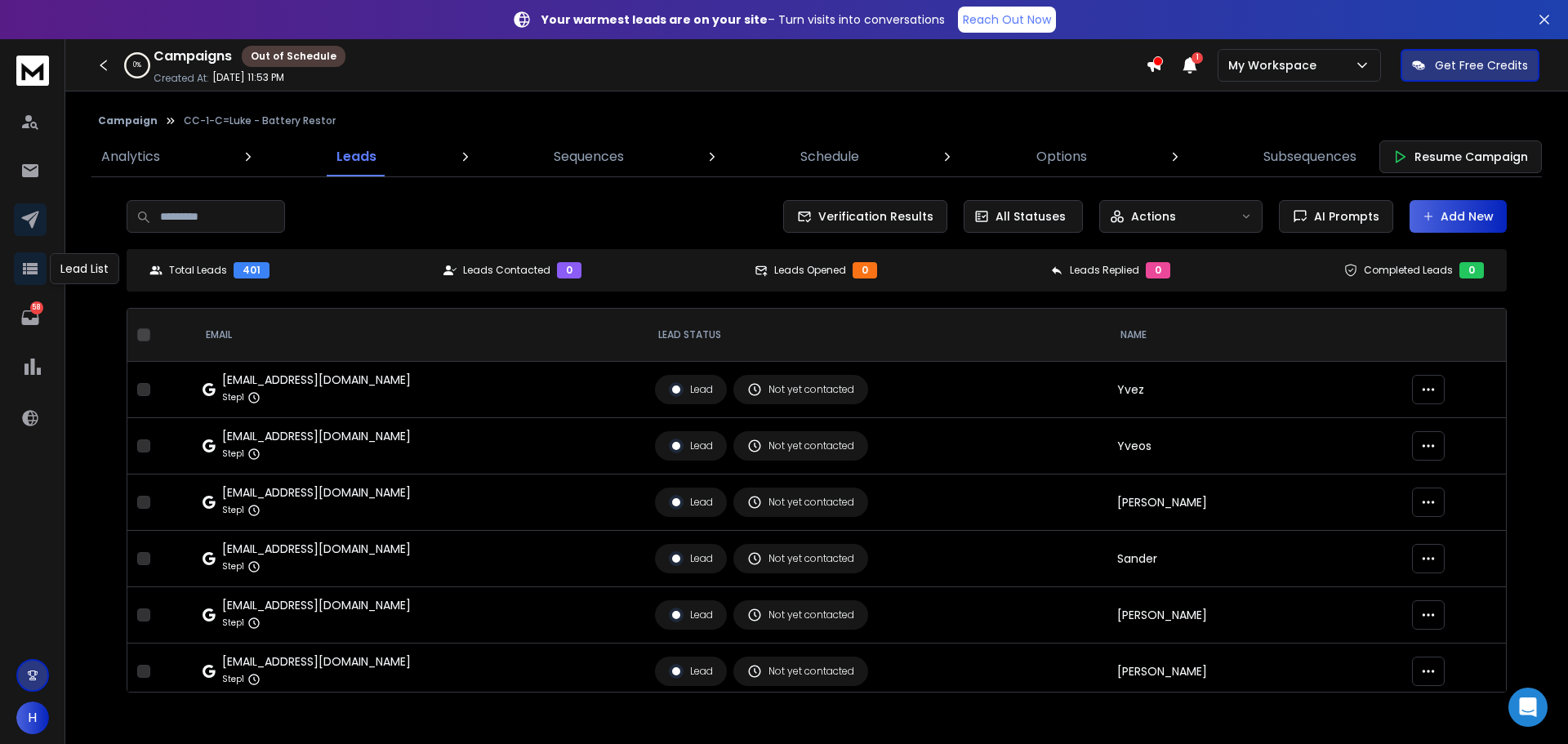
click at [31, 270] on icon at bounding box center [30, 268] width 19 height 19
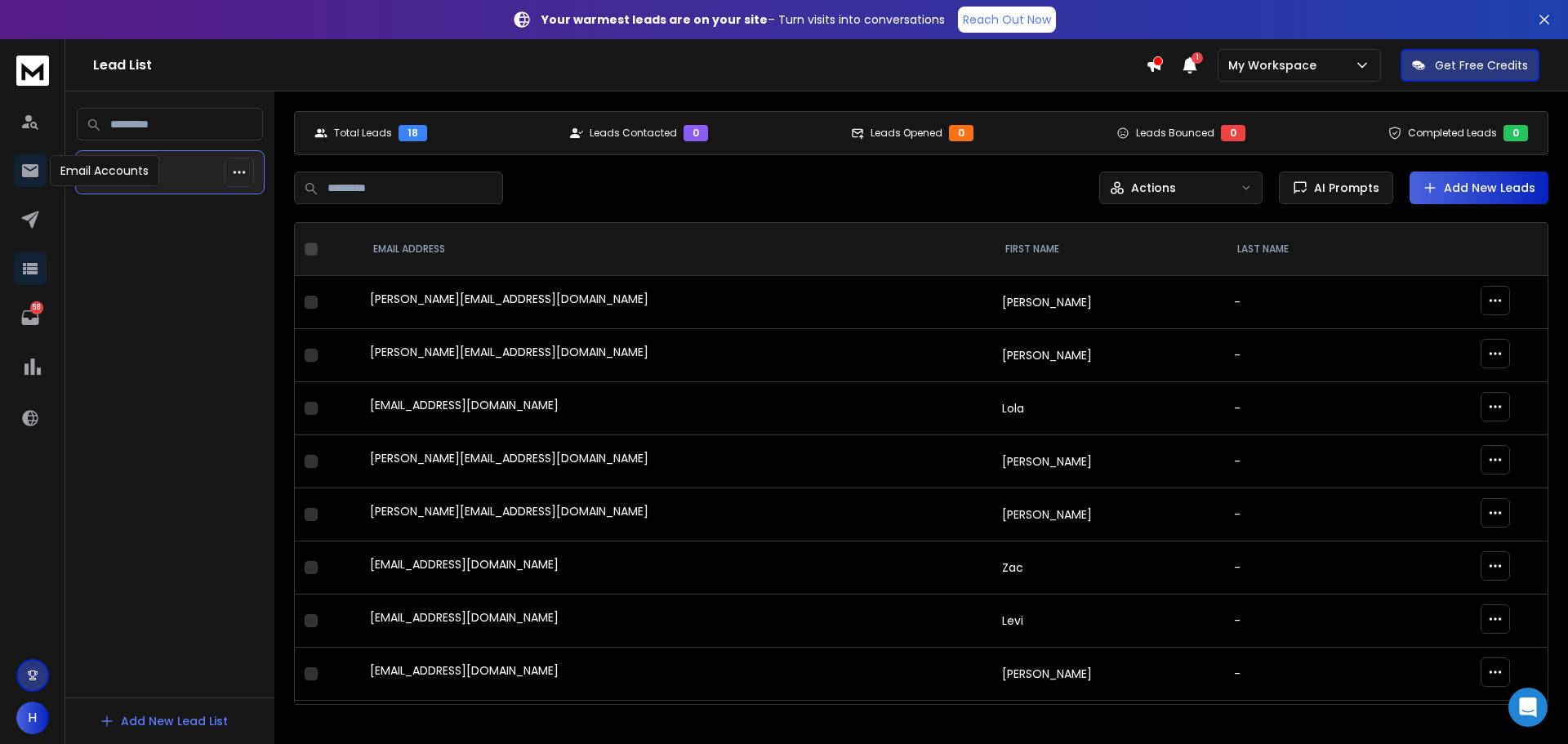
click at [31, 168] on icon at bounding box center [30, 170] width 16 height 13
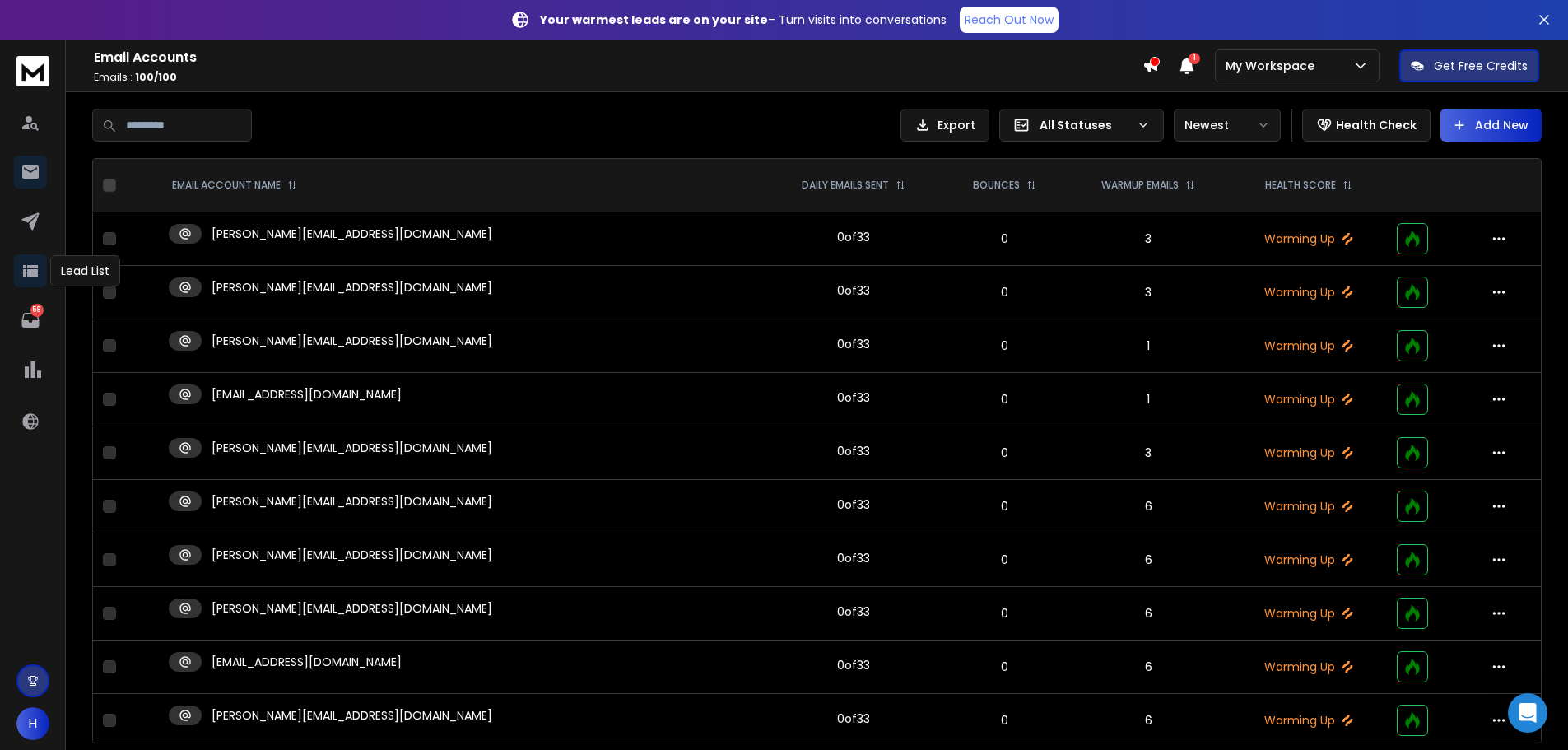
click at [29, 266] on icon at bounding box center [30, 271] width 15 height 12
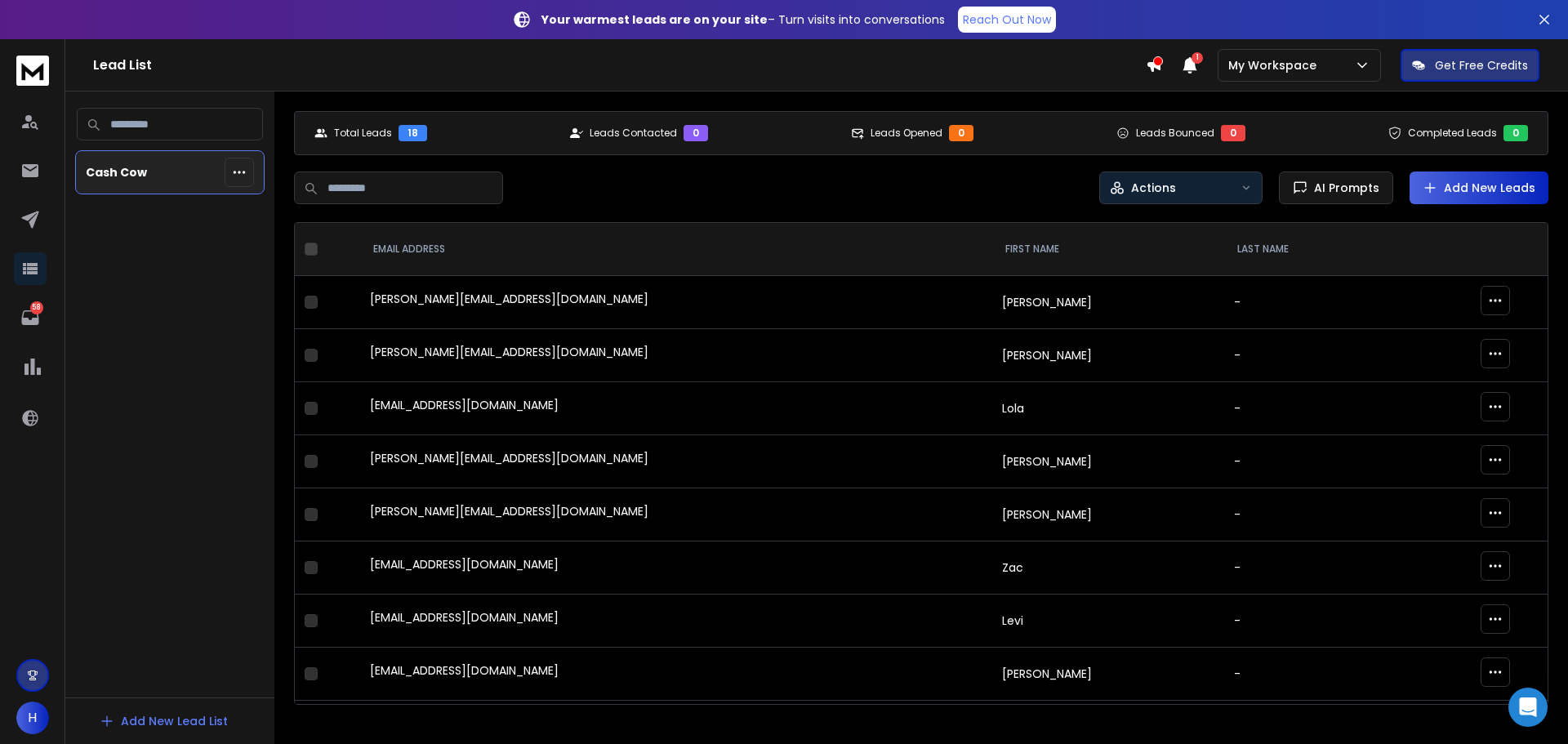
click at [1249, 186] on icon "button" at bounding box center [1246, 187] width 5 height 3
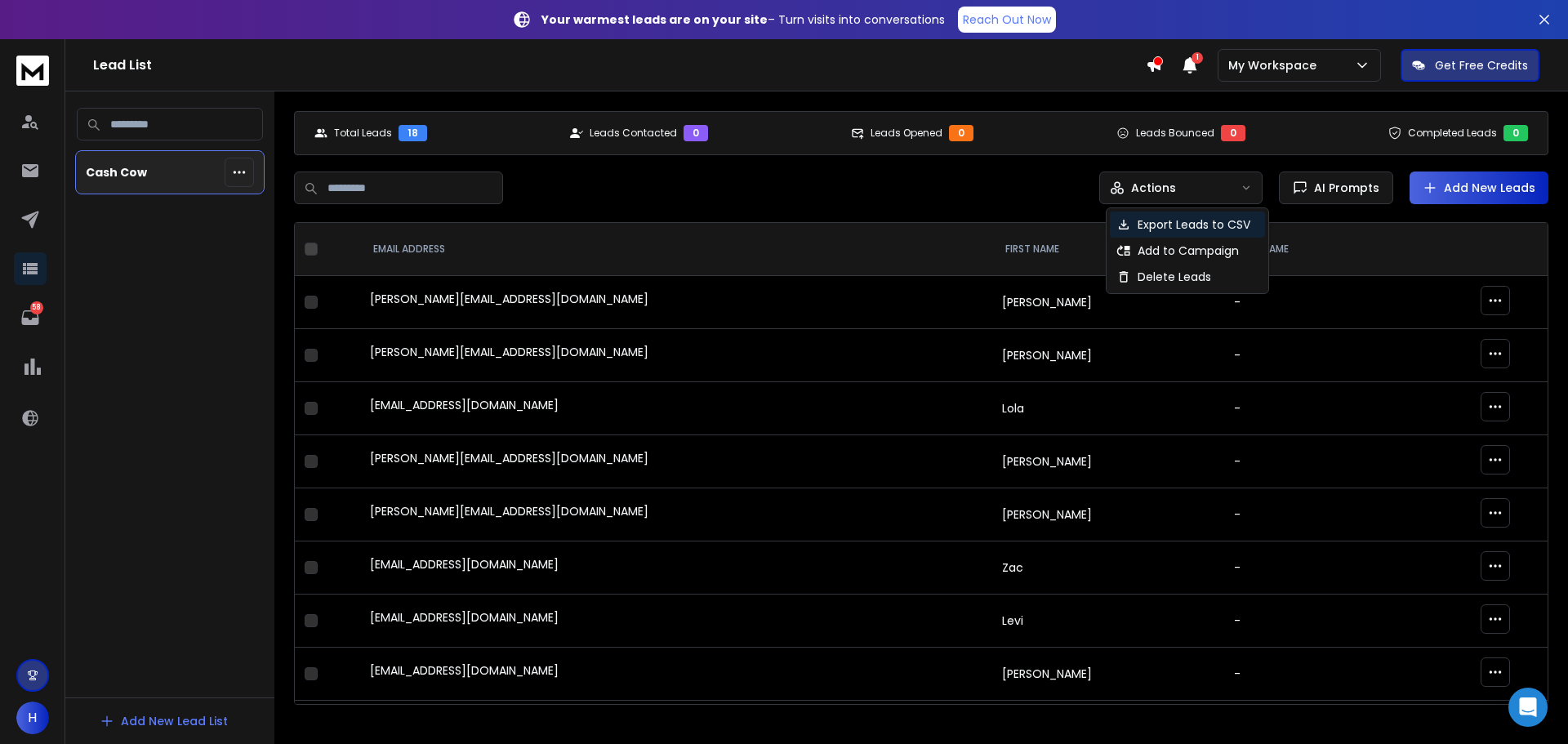
click at [931, 205] on div "Total Leads 18 Leads Contacted 0 Leads Opened 0 Leads Bounced 0 Completed Leads…" at bounding box center [921, 154] width 1293 height 126
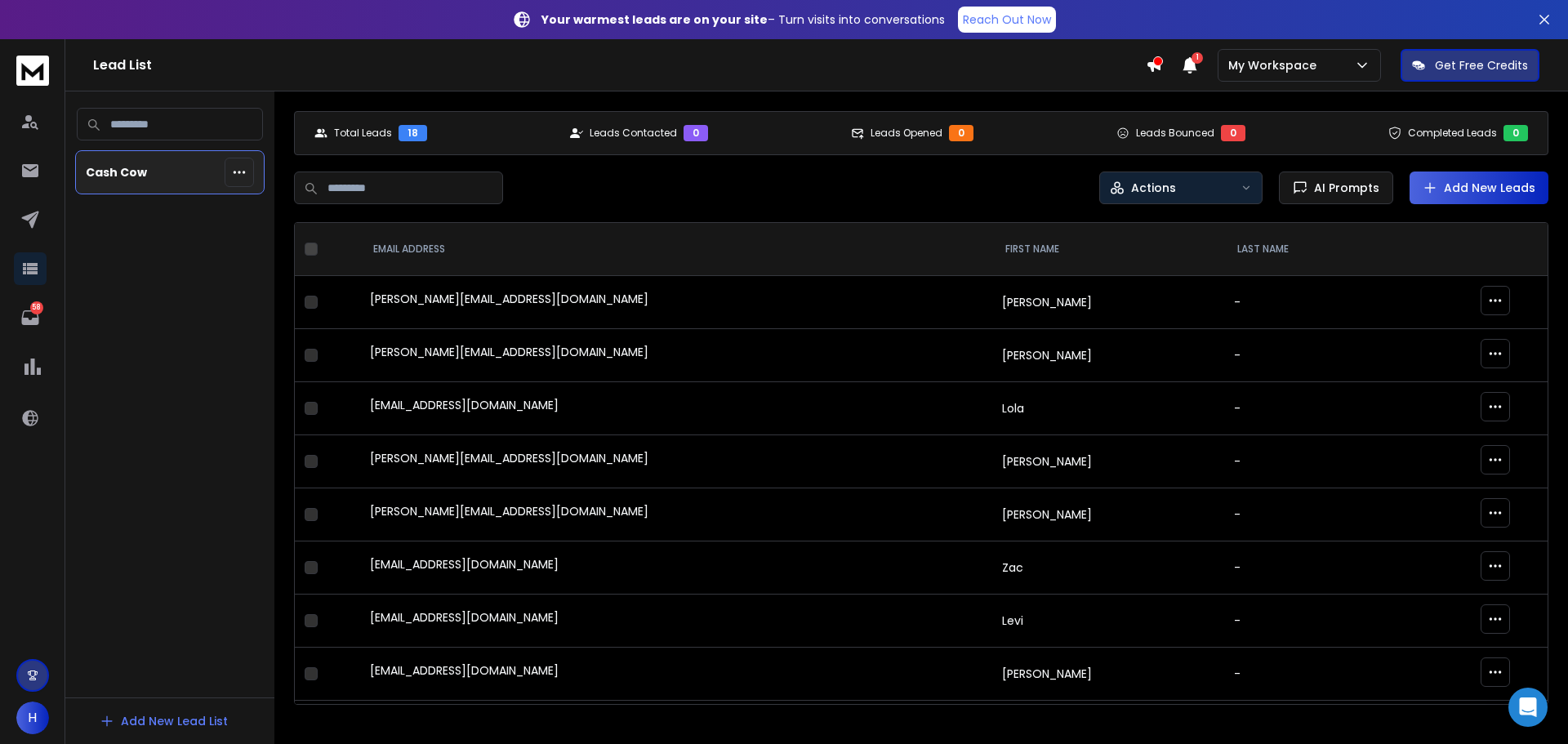
click at [1252, 187] on icon "button" at bounding box center [1246, 188] width 12 height 13
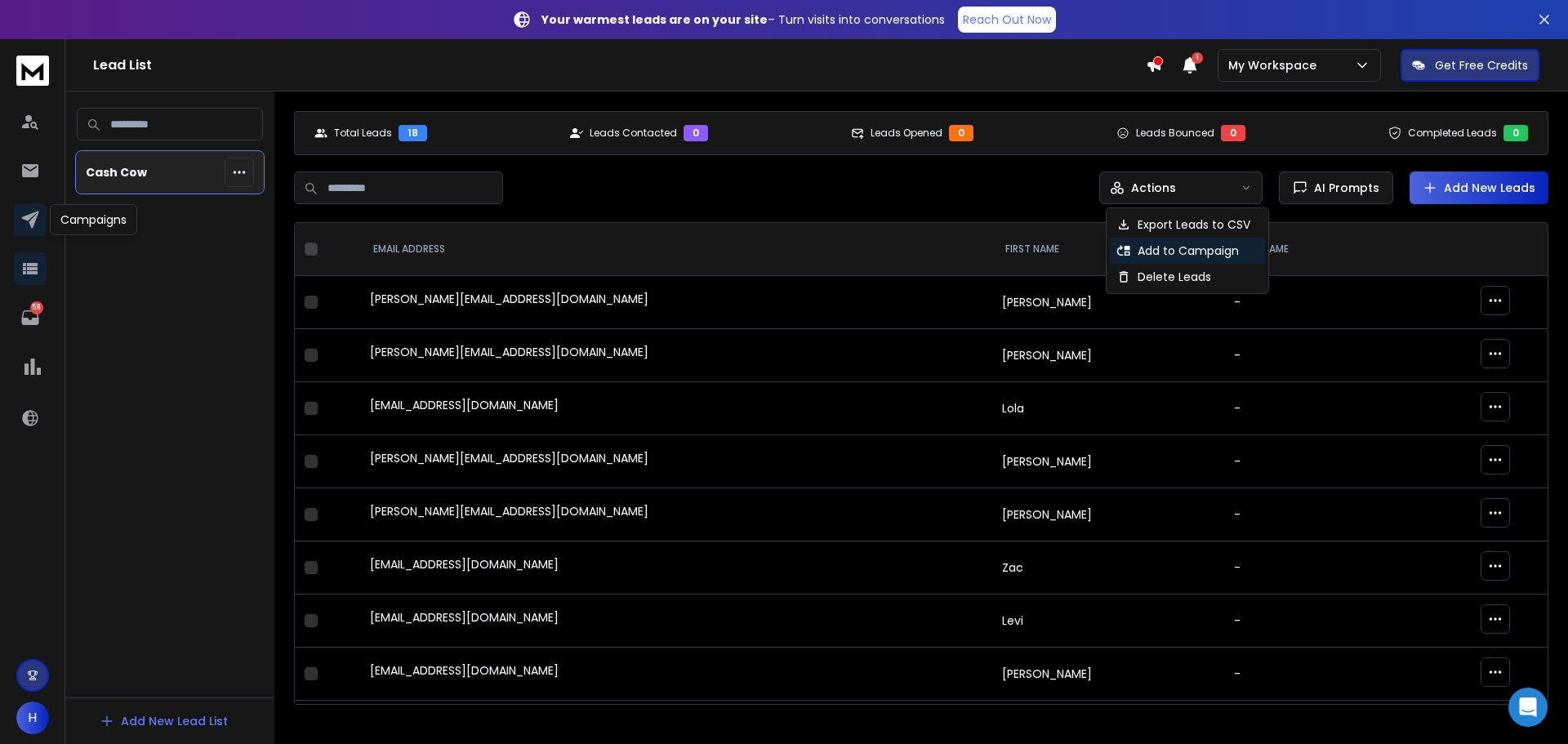
click at [32, 213] on icon at bounding box center [29, 219] width 17 height 17
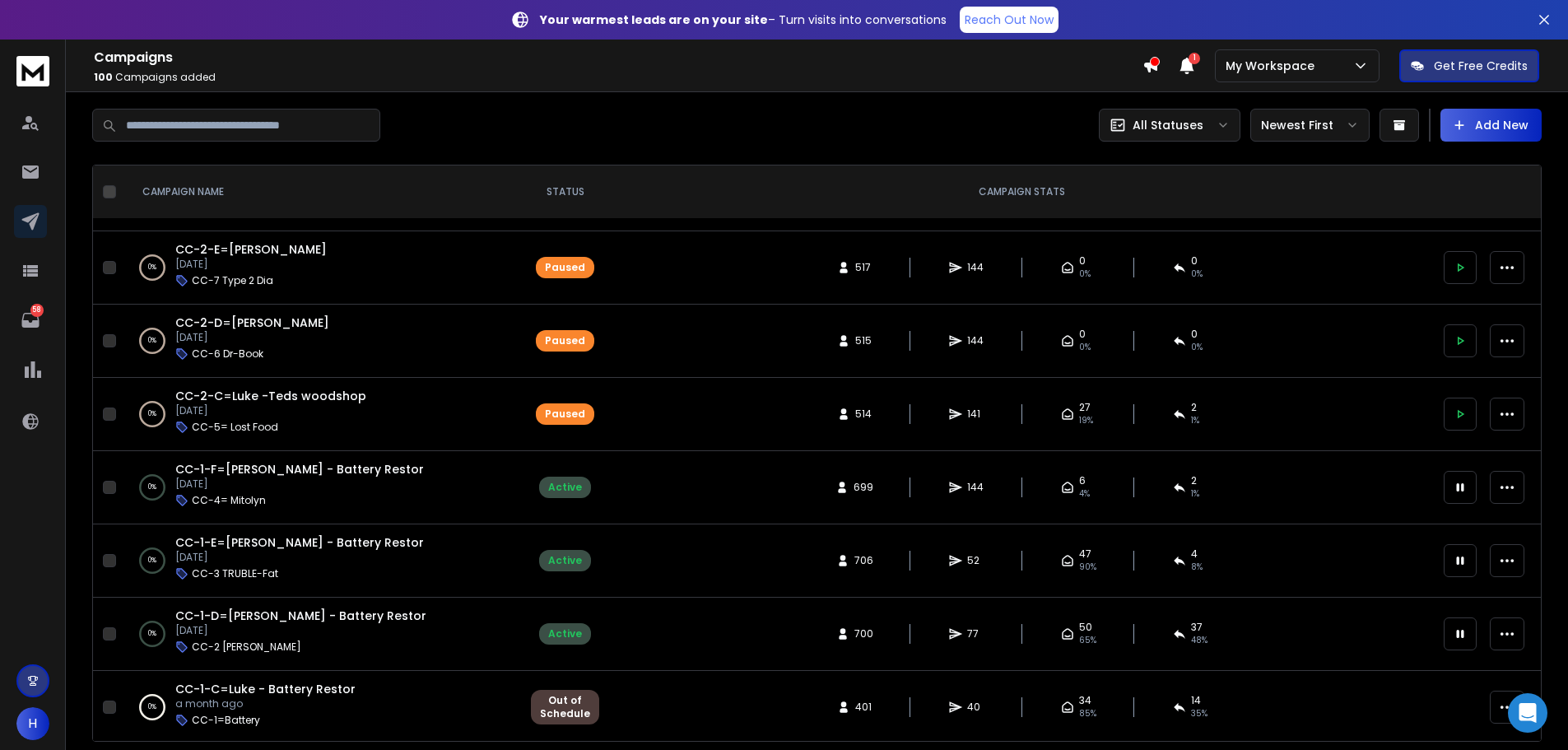
scroll to position [5643, 0]
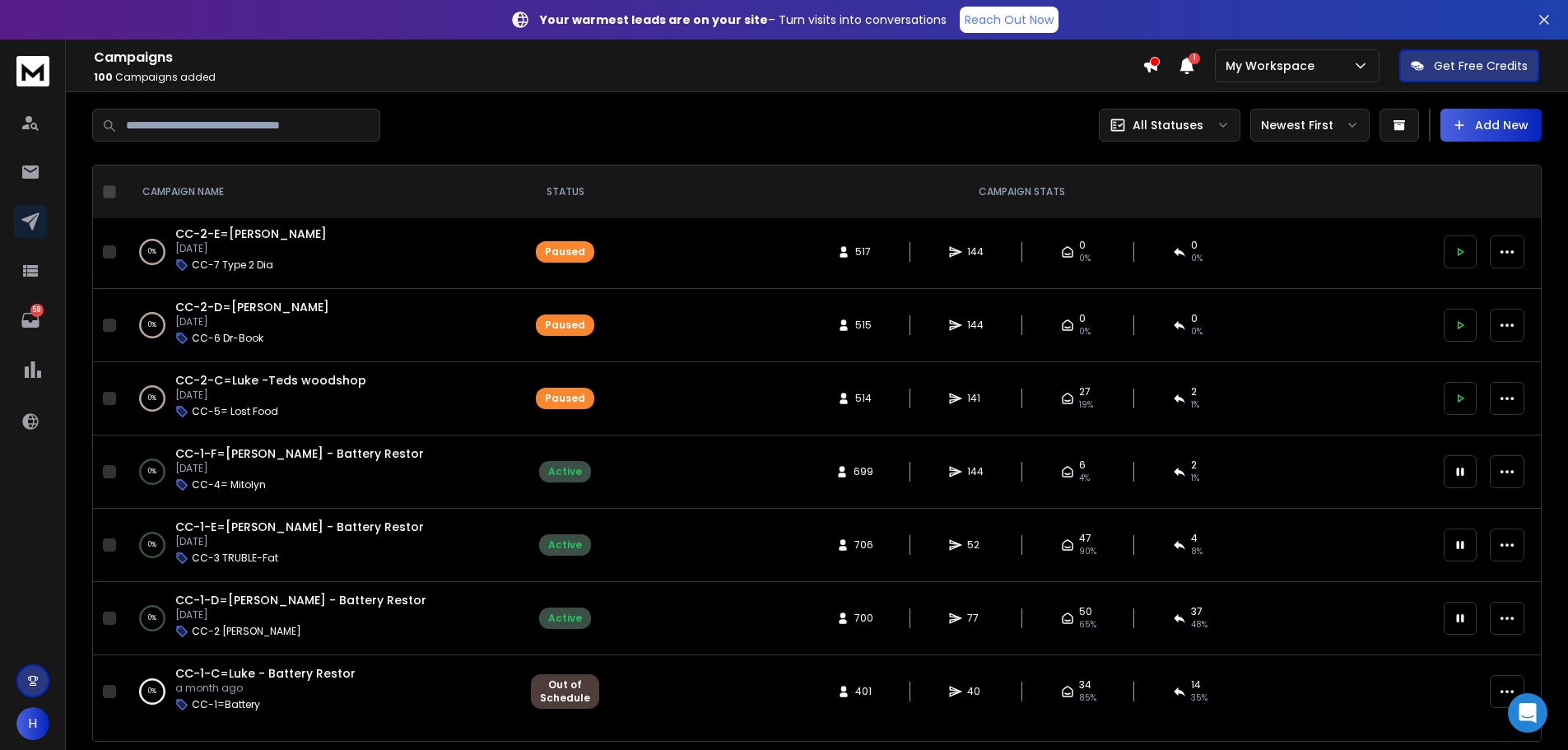
click at [218, 679] on span "CC-1-C=Luke - Battery Restor" at bounding box center [265, 673] width 180 height 16
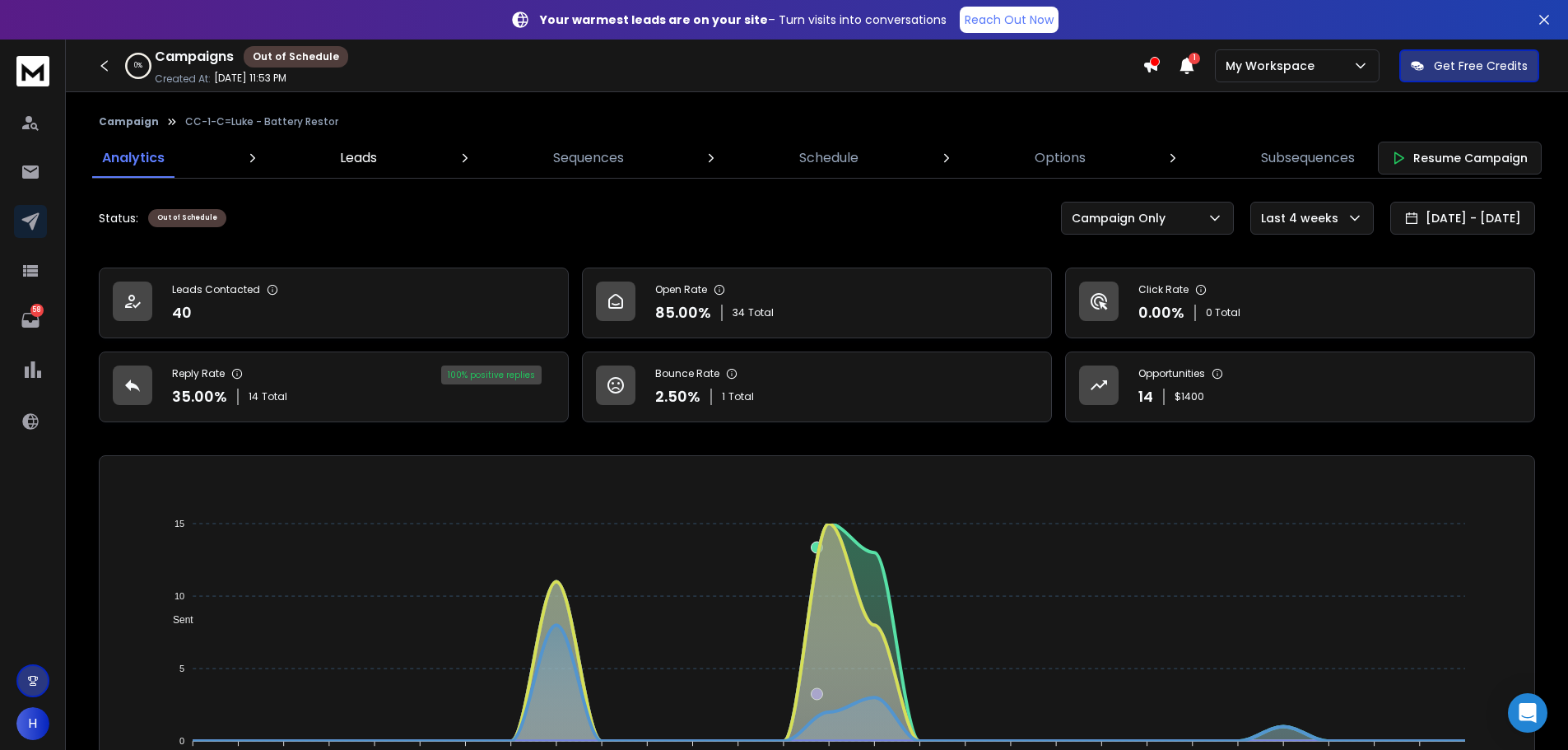
click at [363, 159] on p "Leads" at bounding box center [358, 158] width 37 height 20
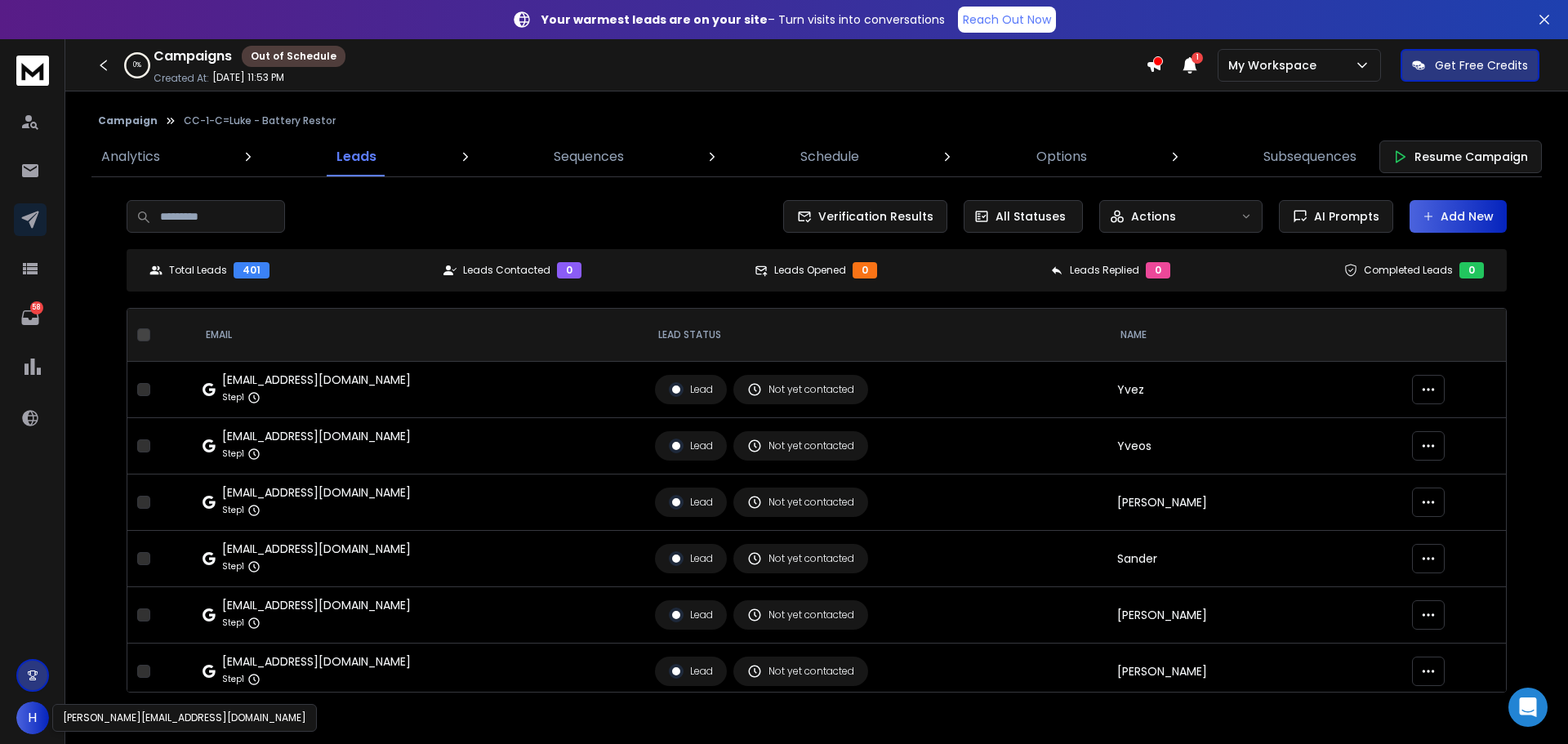
click at [41, 715] on span "H" at bounding box center [32, 717] width 33 height 33
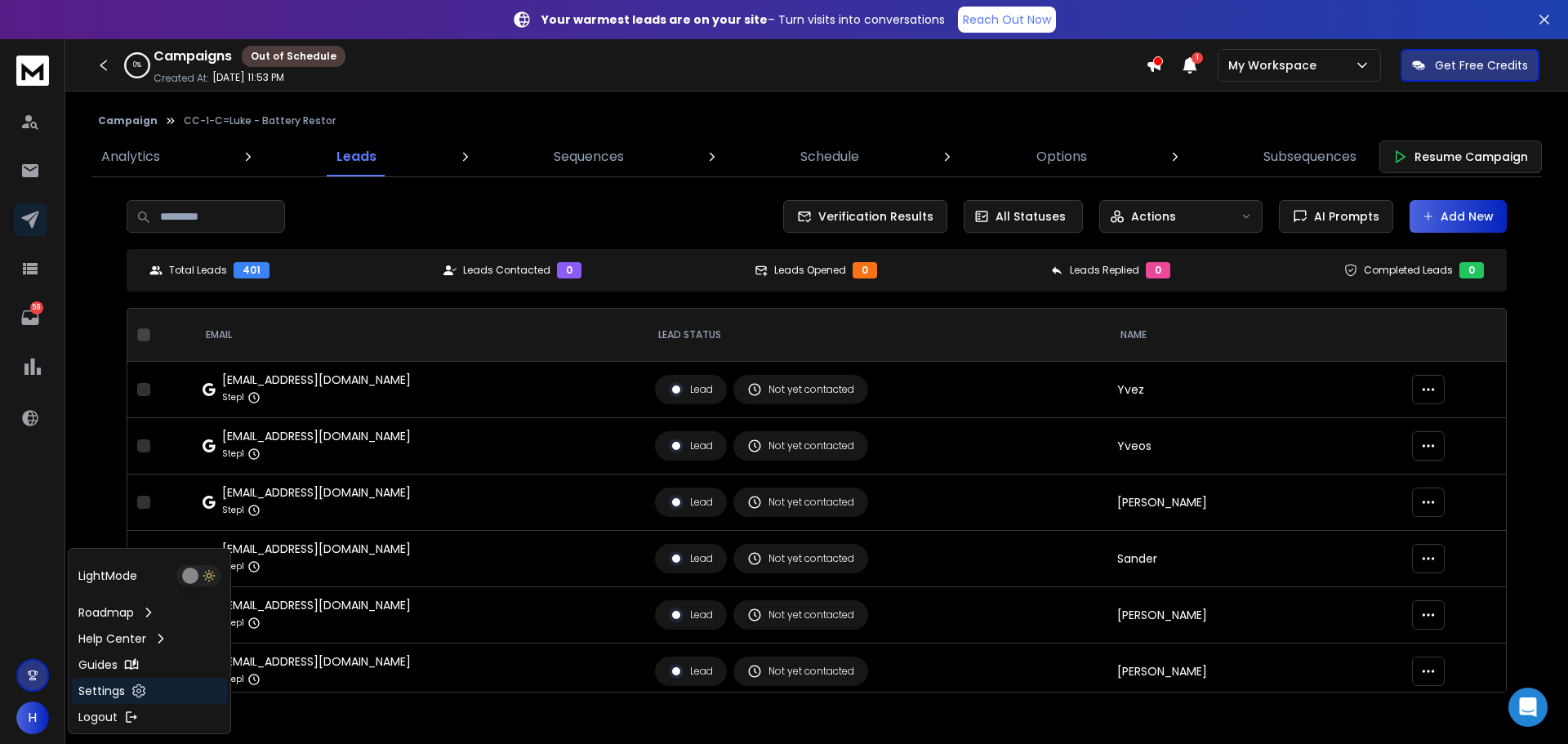
click at [97, 684] on p "Settings" at bounding box center [101, 691] width 47 height 16
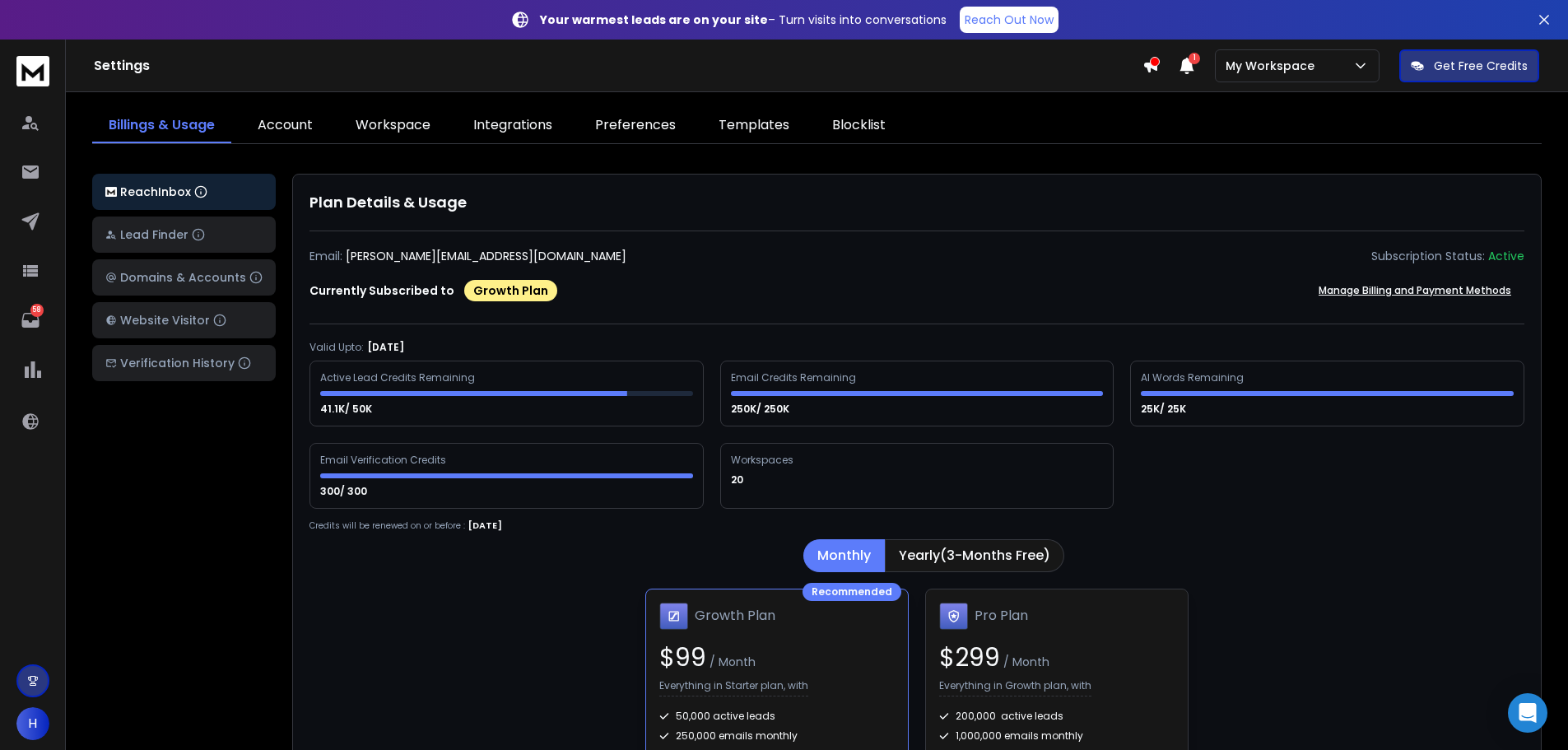
click at [146, 592] on div "ReachInbox Lead Finder Domains & Accounts Website Visitor Verification History …" at bounding box center [816, 472] width 1449 height 631
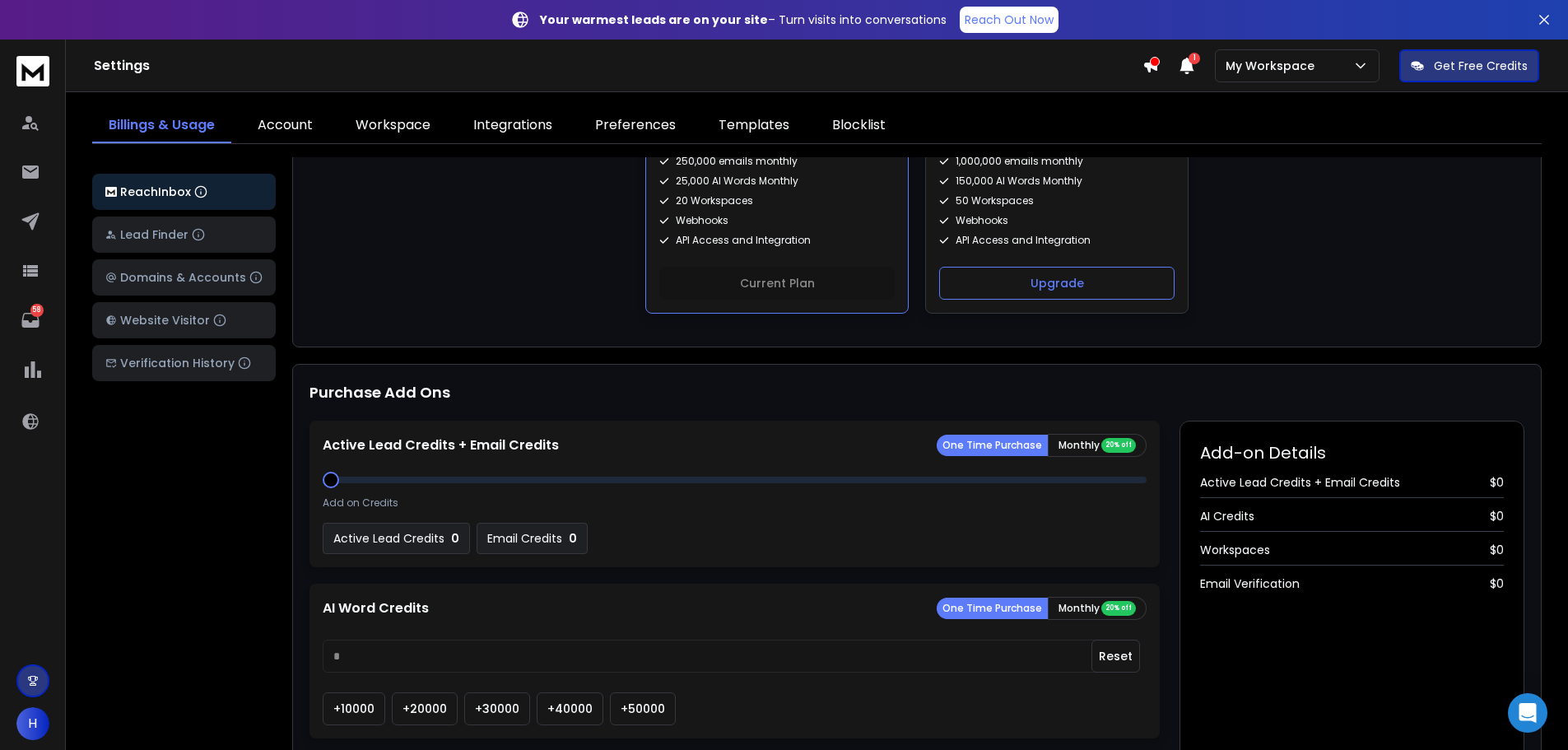
scroll to position [576, 0]
click at [368, 476] on span at bounding box center [734, 478] width 824 height 6
click at [382, 472] on div "Add on Credits Active Lead Credits 25K Email Credits 75K" at bounding box center [734, 509] width 824 height 88
click at [401, 474] on div "Add on Credits Active Lead Credits 25K Email Credits 75K" at bounding box center [734, 509] width 824 height 88
click at [404, 481] on span at bounding box center [412, 478] width 16 height 16
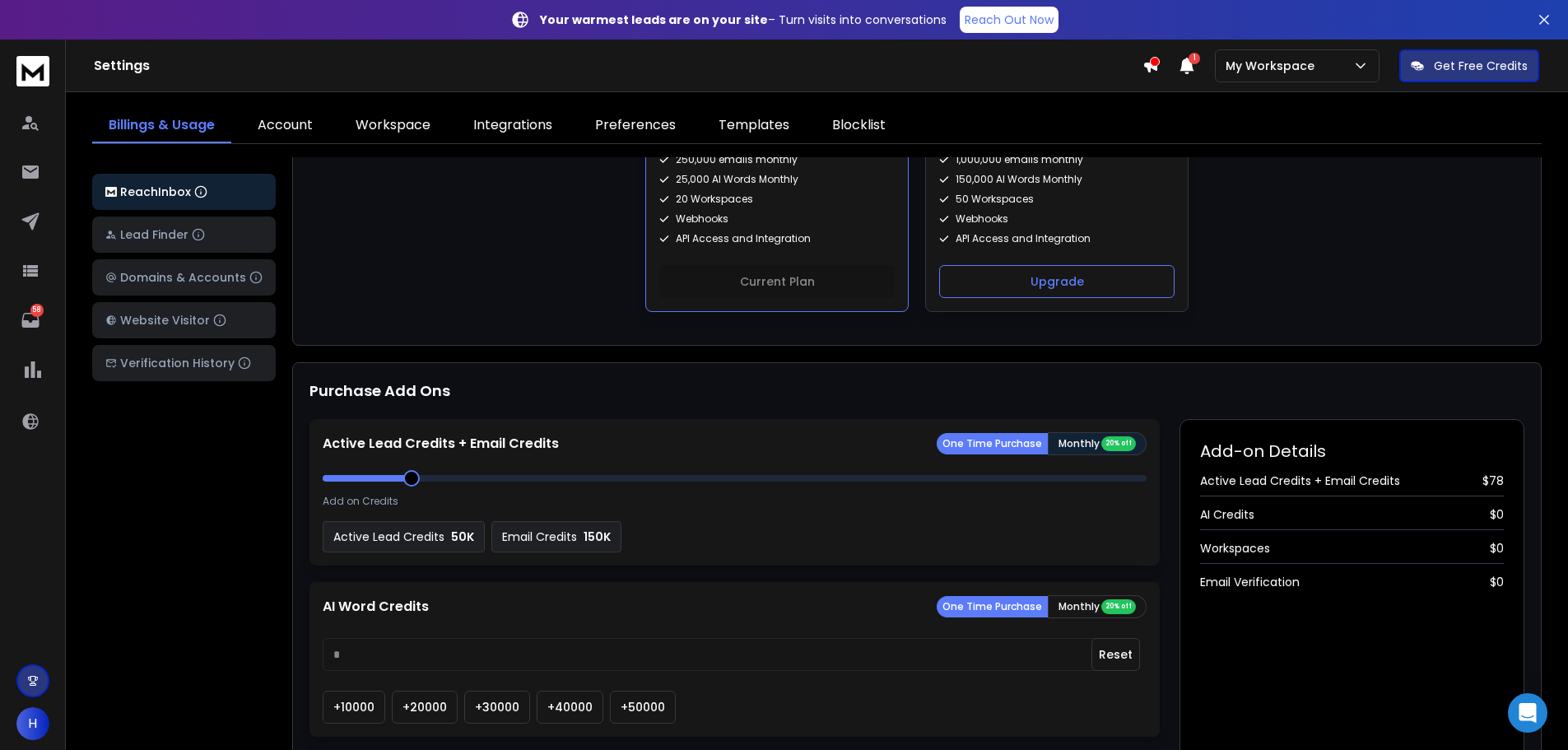
click at [1080, 436] on button "Monthly 20% off" at bounding box center [1097, 444] width 99 height 23
click at [1014, 439] on button "One Time Purchase" at bounding box center [992, 444] width 111 height 21
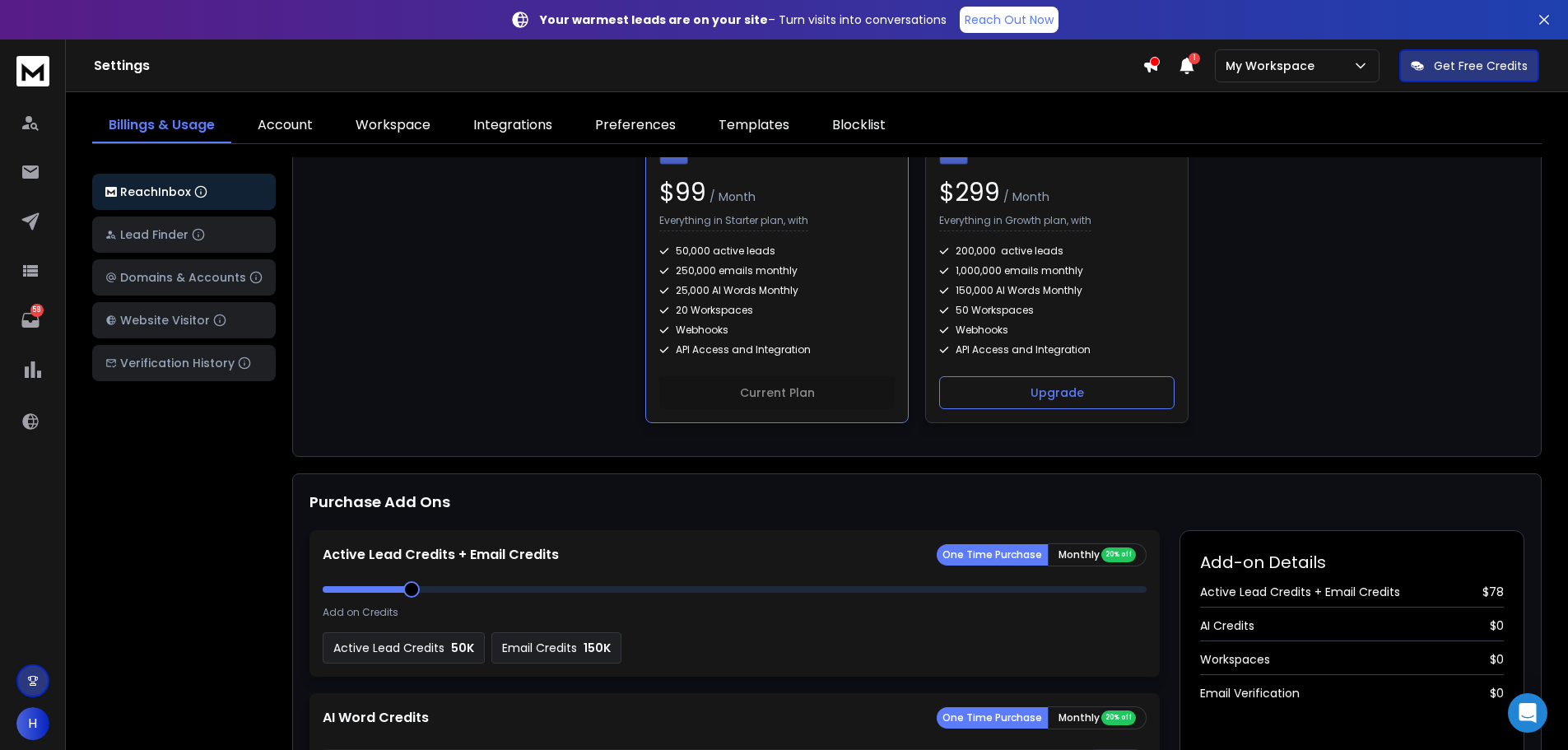
scroll to position [494, 0]
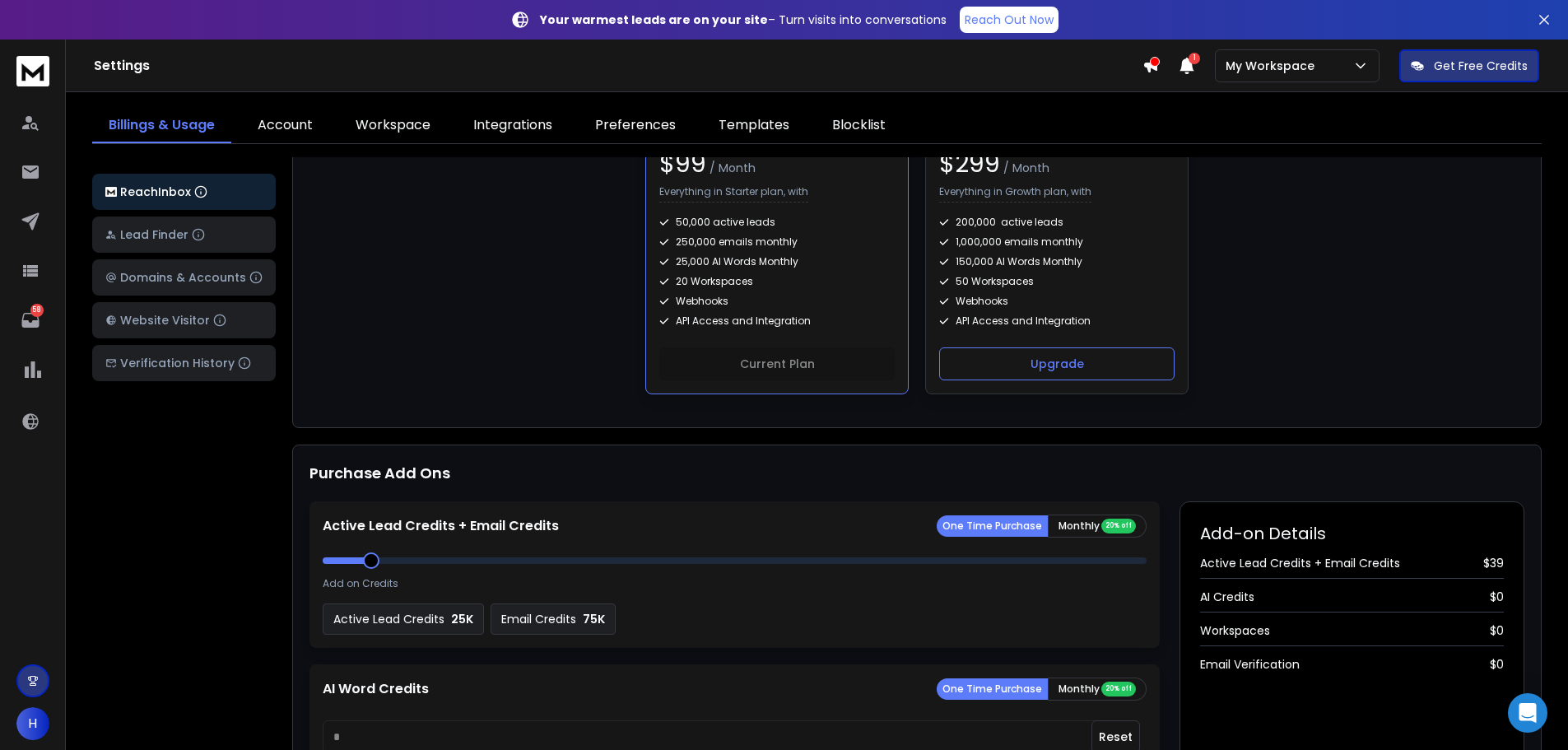
click at [363, 554] on span at bounding box center [371, 560] width 16 height 16
click at [341, 559] on span at bounding box center [343, 560] width 41 height 6
click at [363, 562] on span at bounding box center [371, 560] width 16 height 16
click at [363, 559] on span at bounding box center [371, 560] width 16 height 16
click at [335, 559] on span at bounding box center [734, 560] width 824 height 6
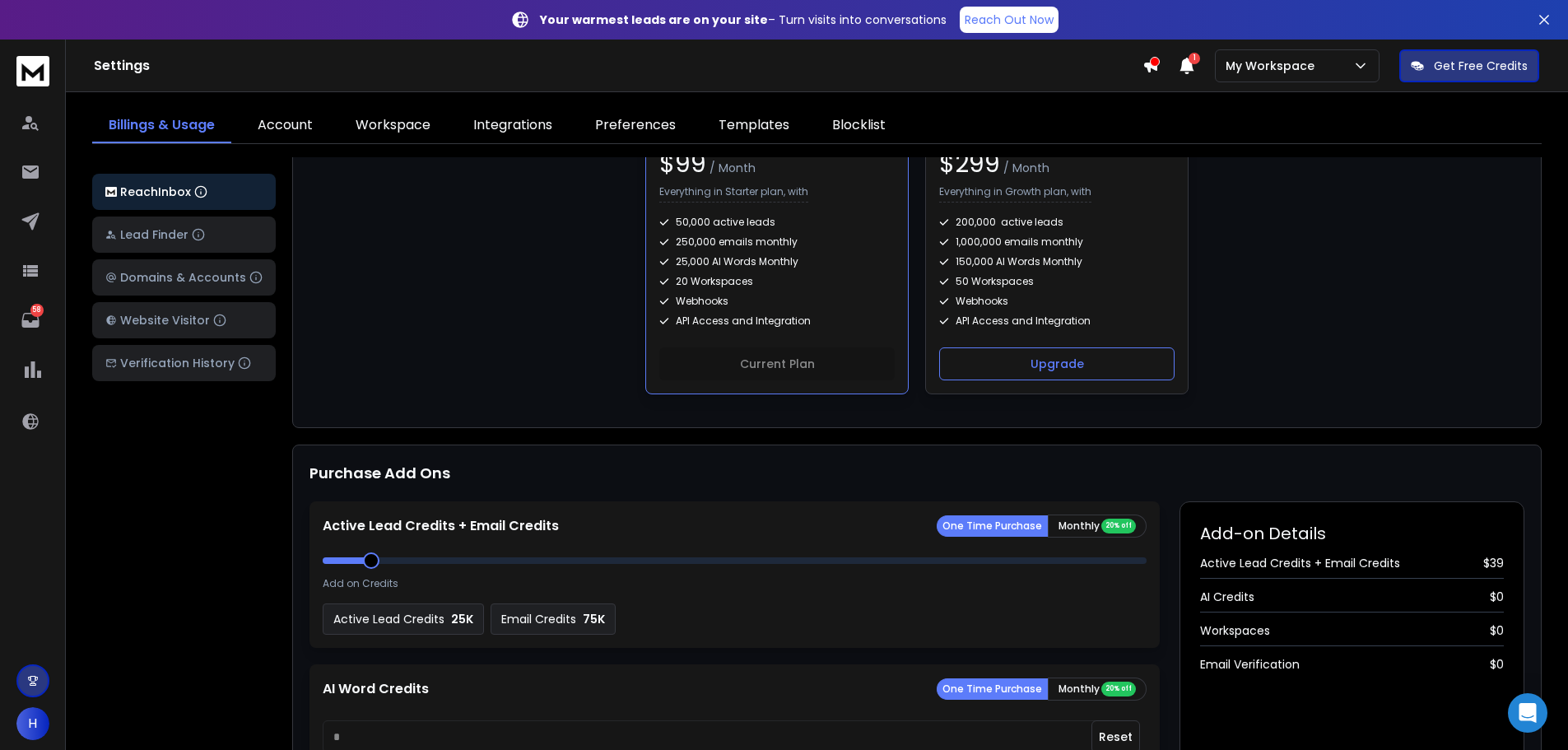
click at [371, 559] on span at bounding box center [734, 560] width 824 height 6
click at [363, 559] on span at bounding box center [371, 560] width 16 height 16
click at [337, 560] on span at bounding box center [330, 560] width 16 height 16
click at [366, 560] on span at bounding box center [734, 560] width 824 height 6
click at [331, 561] on span at bounding box center [330, 560] width 16 height 16
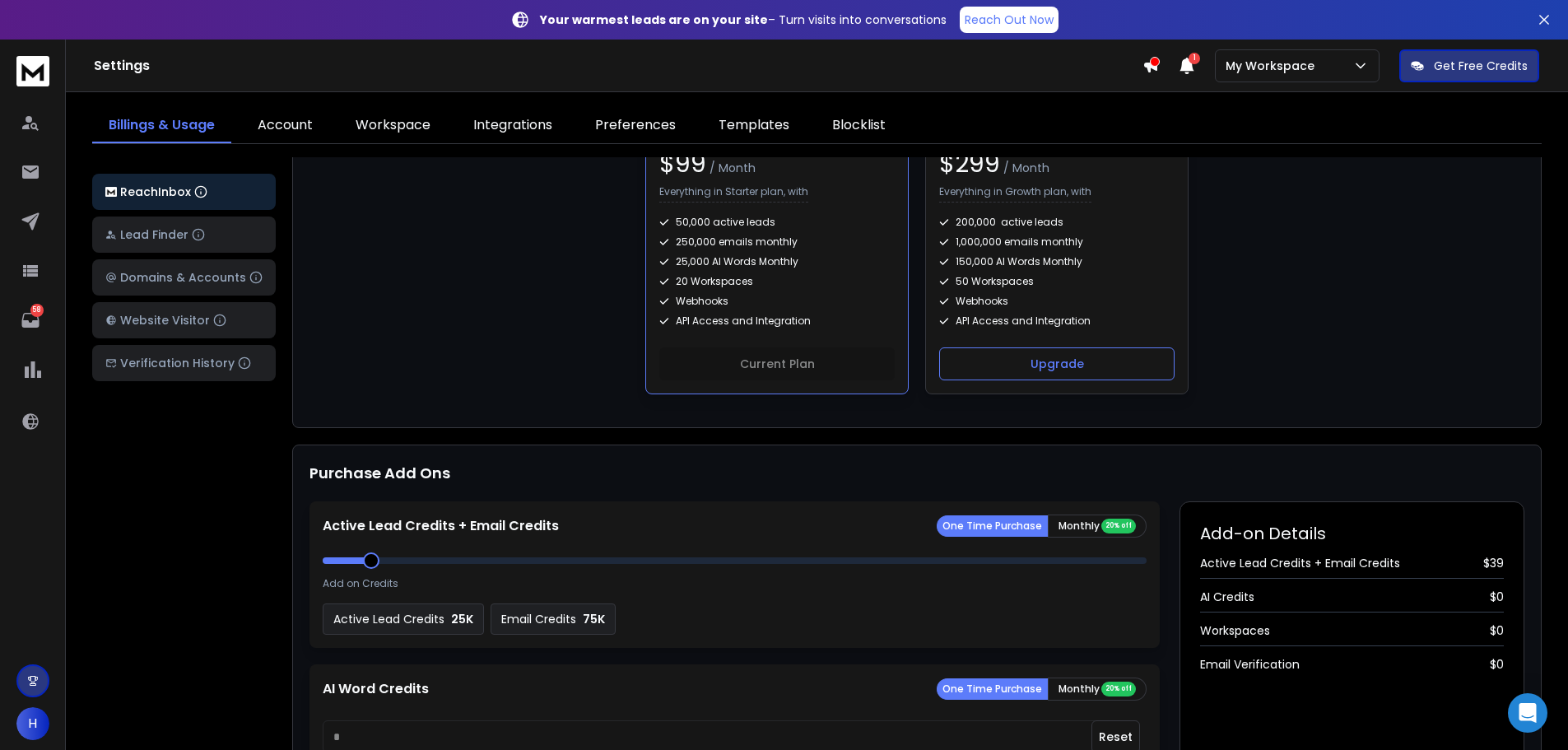
click at [363, 561] on span at bounding box center [371, 560] width 16 height 16
click at [484, 566] on span at bounding box center [492, 560] width 16 height 16
click at [444, 561] on span at bounding box center [452, 560] width 16 height 16
click at [418, 560] on span at bounding box center [412, 560] width 16 height 16
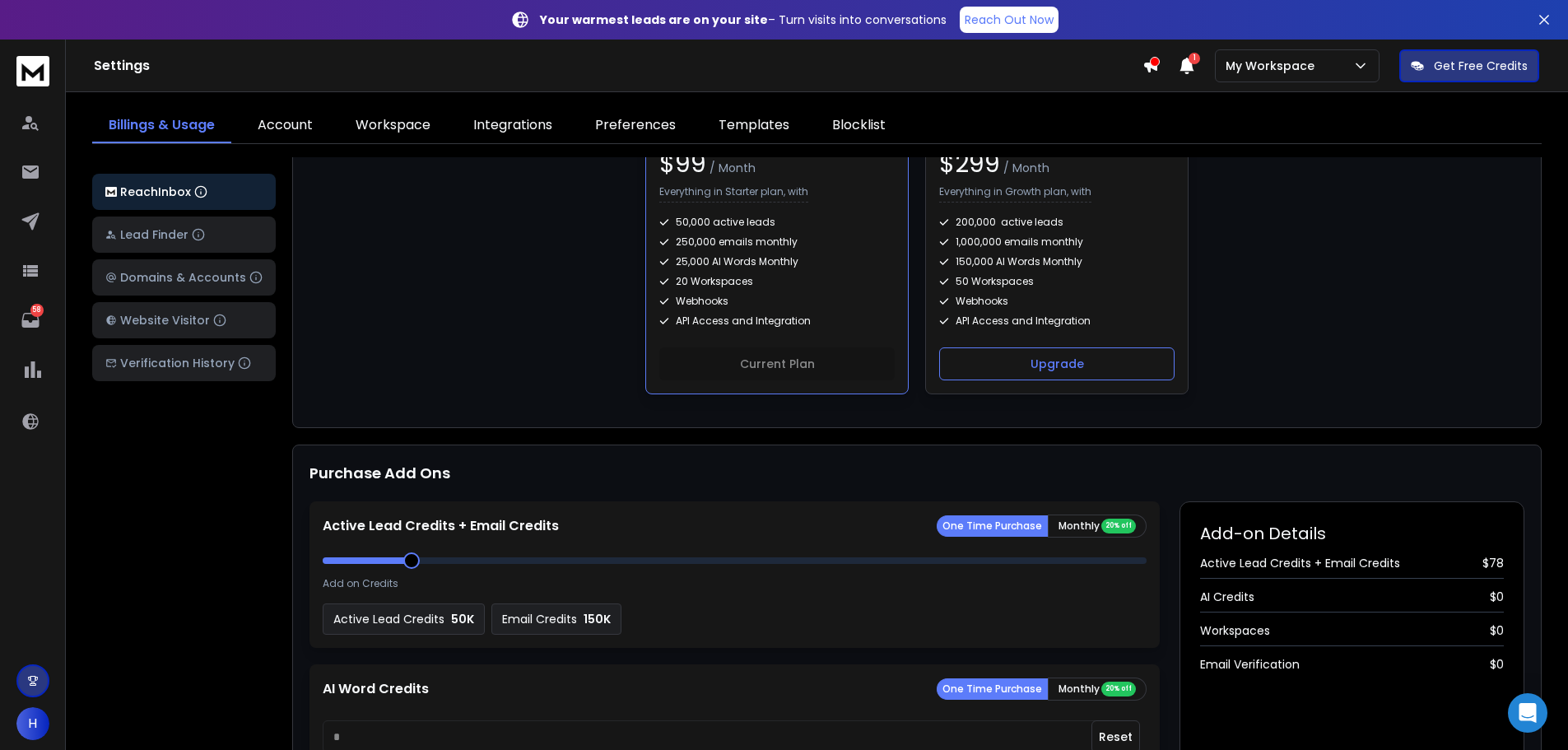
click at [989, 524] on button "One Time Purchase" at bounding box center [992, 526] width 111 height 21
click at [1063, 522] on button "Monthly 20% off" at bounding box center [1097, 526] width 99 height 23
click at [996, 525] on button "One Time Purchase" at bounding box center [992, 526] width 111 height 21
click at [937, 515] on button "One Time Purchase" at bounding box center [992, 526] width 111 height 21
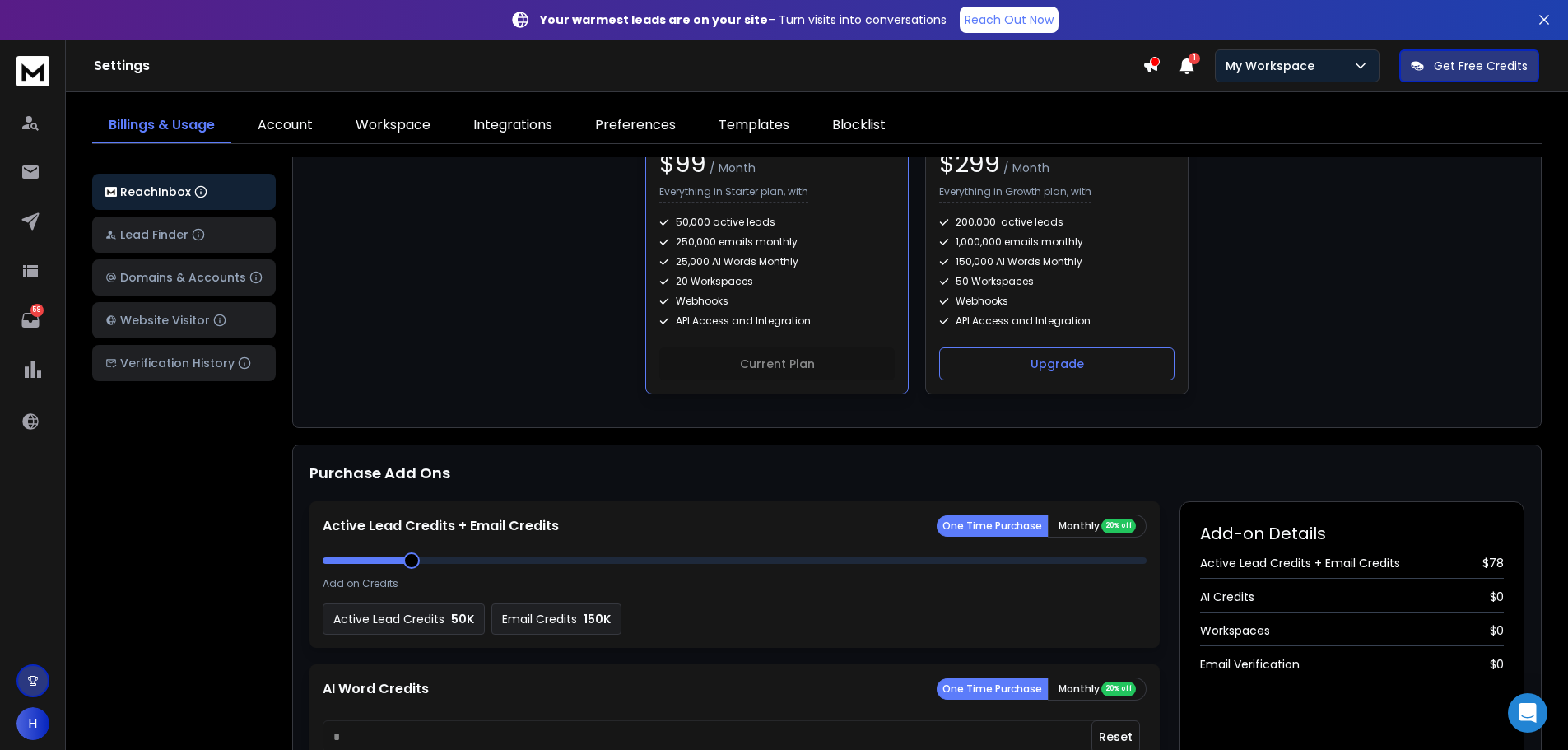
click at [1367, 65] on icon "button" at bounding box center [1360, 66] width 16 height 16
